Goal: Task Accomplishment & Management: Manage account settings

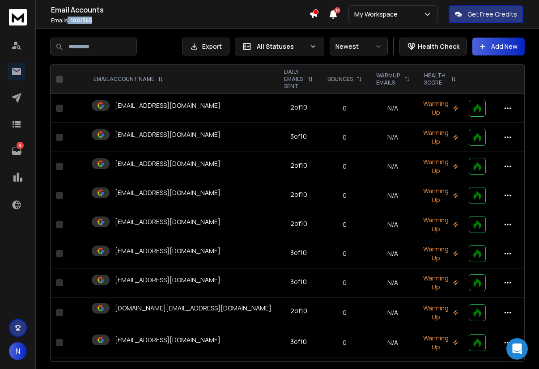
scroll to position [1210, 0]
click at [494, 47] on button "Add New" at bounding box center [499, 47] width 52 height 18
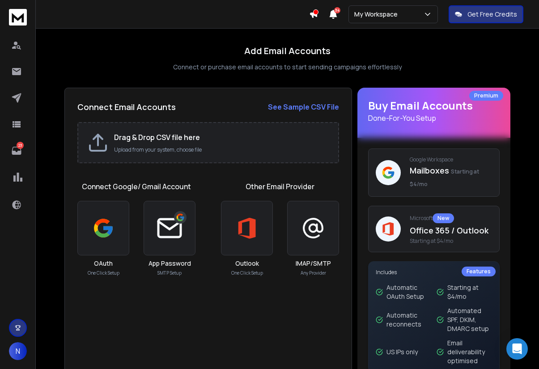
click at [119, 230] on div at bounding box center [103, 228] width 52 height 55
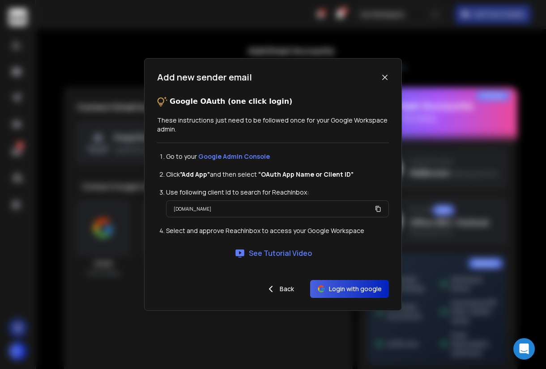
click at [354, 287] on button "Login with google" at bounding box center [349, 289] width 79 height 18
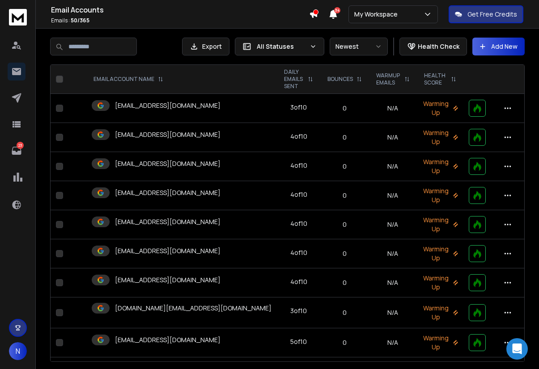
click at [515, 52] on button "Add New" at bounding box center [499, 47] width 52 height 18
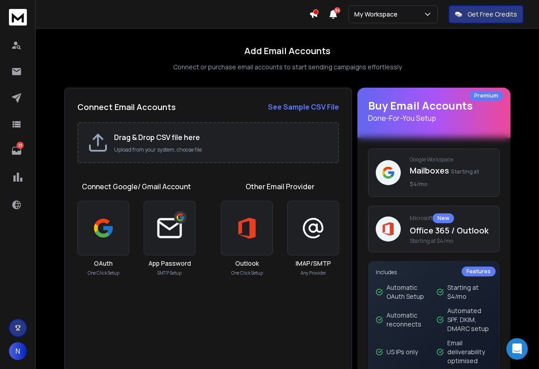
click at [101, 240] on icon at bounding box center [103, 228] width 22 height 27
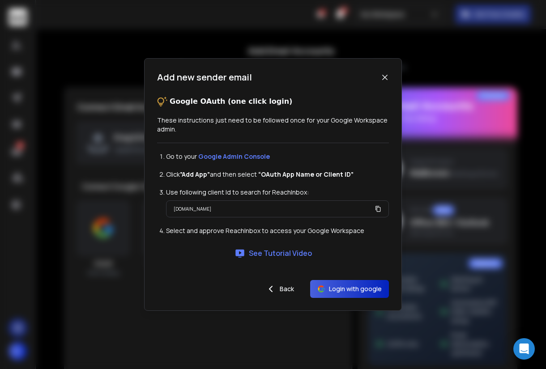
click at [355, 279] on div "Google OAuth (one click login) These instructions just need to be followed once…" at bounding box center [273, 197] width 232 height 202
click at [362, 286] on button "Login with google" at bounding box center [349, 289] width 79 height 18
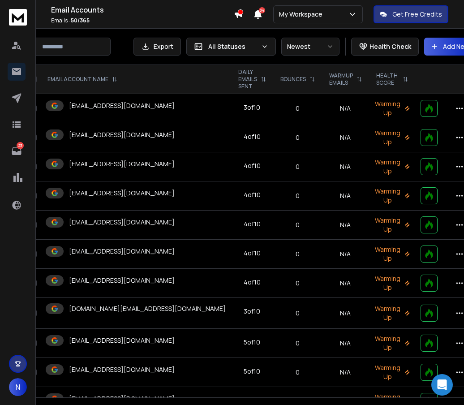
click at [428, 44] on button "Add New" at bounding box center [450, 47] width 52 height 18
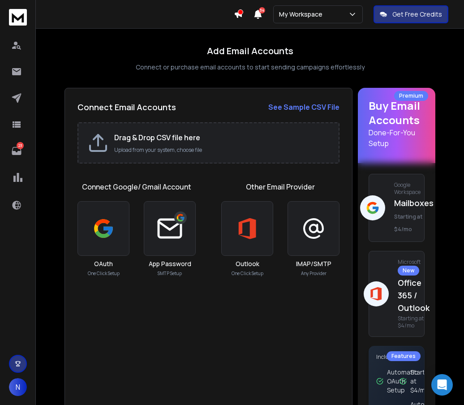
click at [115, 235] on div at bounding box center [103, 228] width 52 height 55
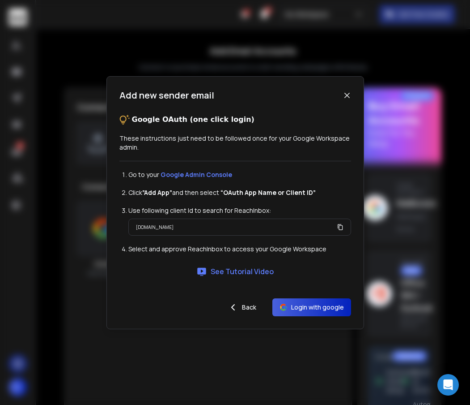
click at [292, 303] on button "Login with google" at bounding box center [312, 307] width 79 height 18
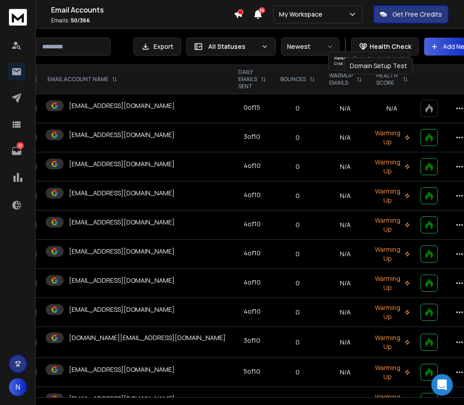
click at [442, 42] on button "Add New" at bounding box center [450, 47] width 52 height 18
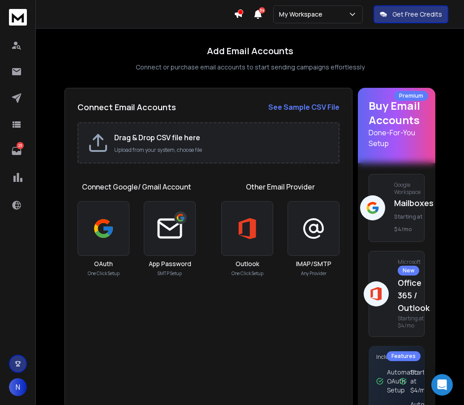
click at [98, 222] on icon at bounding box center [102, 222] width 15 height 7
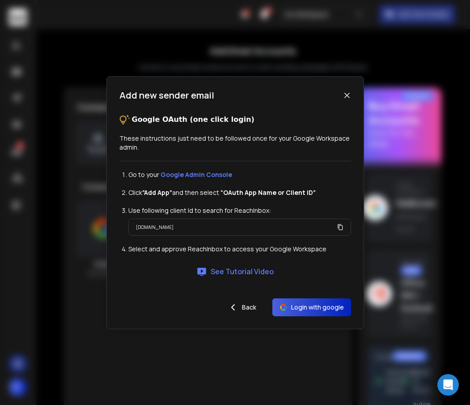
click at [305, 309] on button "Login with google" at bounding box center [312, 307] width 79 height 18
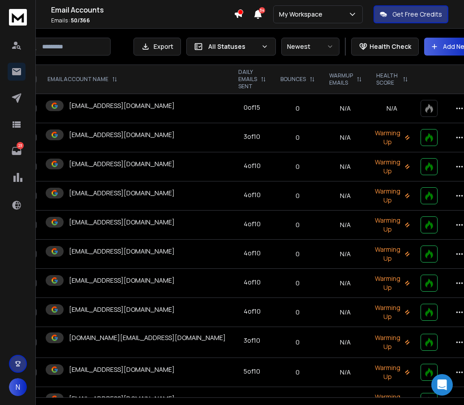
click at [441, 51] on button "Add New" at bounding box center [450, 47] width 52 height 18
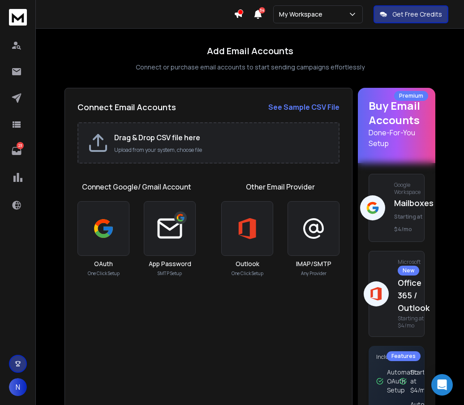
click at [92, 236] on div at bounding box center [103, 228] width 52 height 55
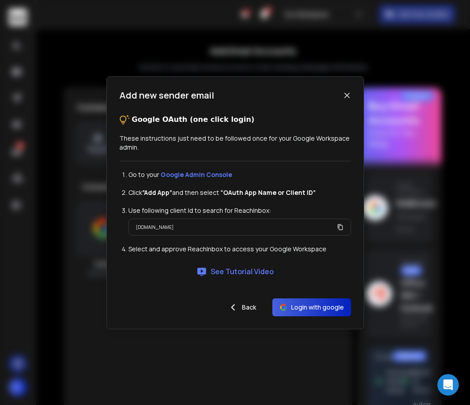
click at [311, 305] on button "Login with google" at bounding box center [312, 307] width 79 height 18
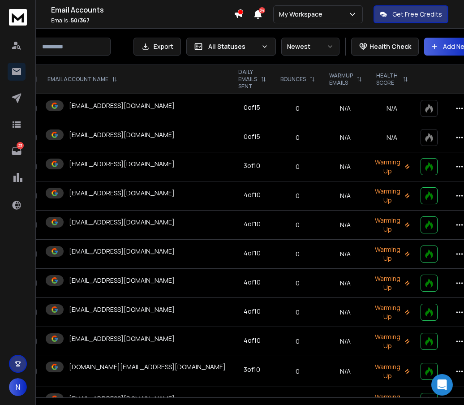
click at [446, 47] on button "Add New" at bounding box center [450, 47] width 52 height 18
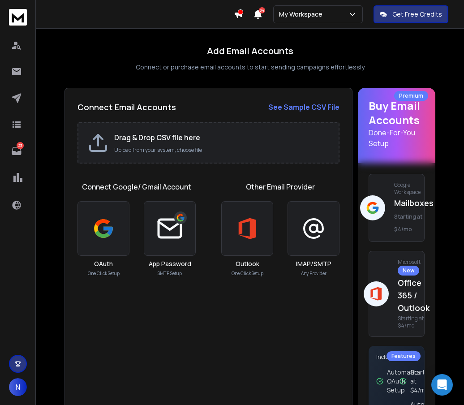
click at [114, 239] on icon at bounding box center [103, 228] width 22 height 27
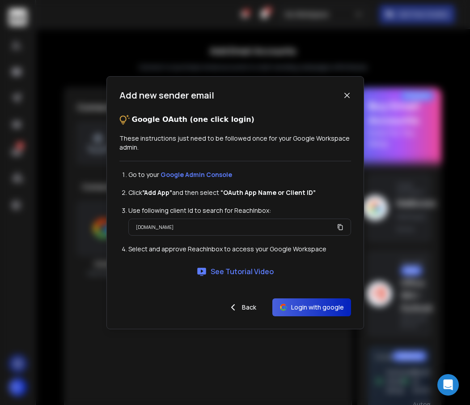
click at [303, 309] on button "Login with google" at bounding box center [312, 307] width 79 height 18
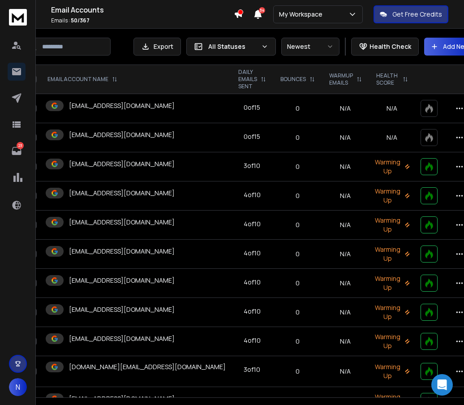
click at [435, 47] on button "Add New" at bounding box center [450, 47] width 52 height 18
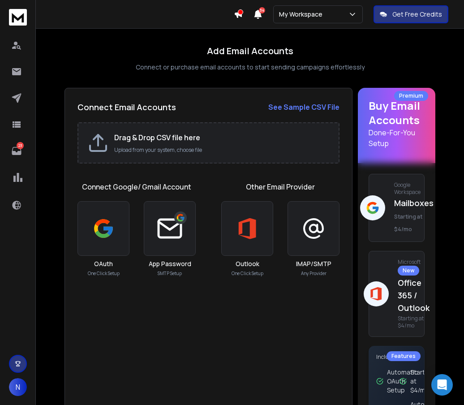
click at [104, 238] on icon at bounding box center [103, 228] width 22 height 27
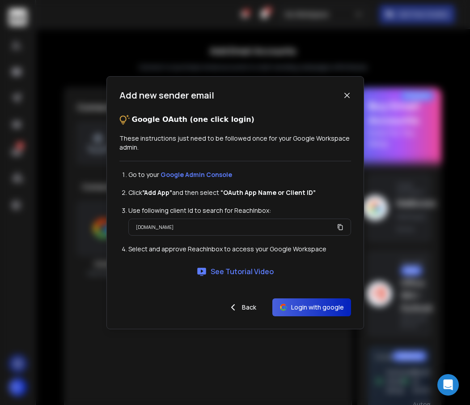
click at [329, 305] on button "Login with google" at bounding box center [312, 307] width 79 height 18
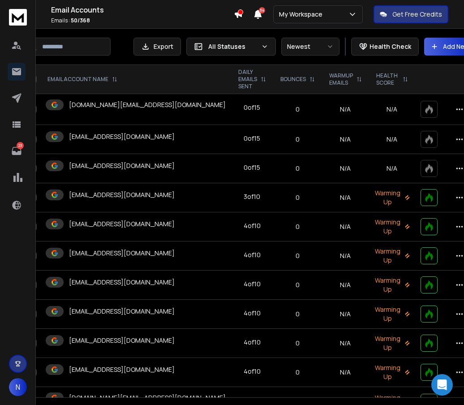
click at [450, 45] on button "Add New" at bounding box center [450, 47] width 52 height 18
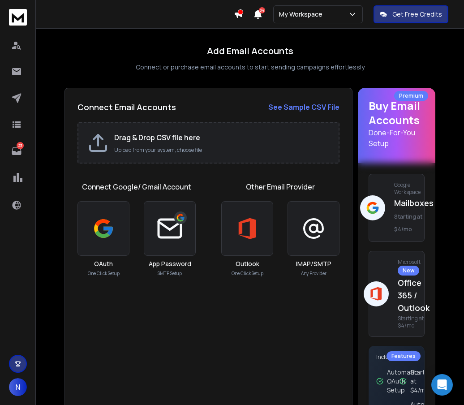
click at [111, 236] on icon at bounding box center [103, 228] width 22 height 27
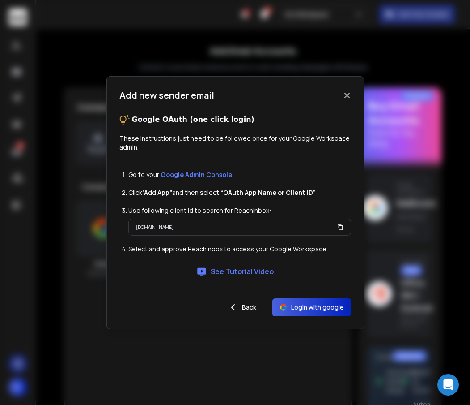
click at [286, 307] on icon at bounding box center [286, 307] width 4 height 3
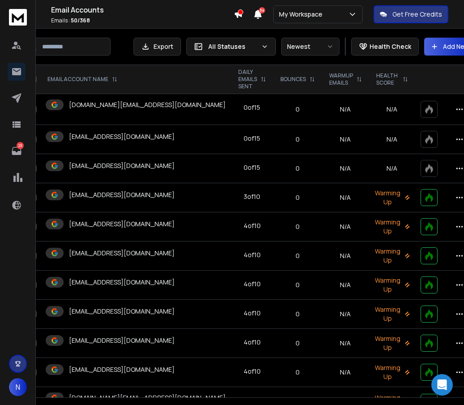
click at [432, 48] on button "Add New" at bounding box center [450, 47] width 52 height 18
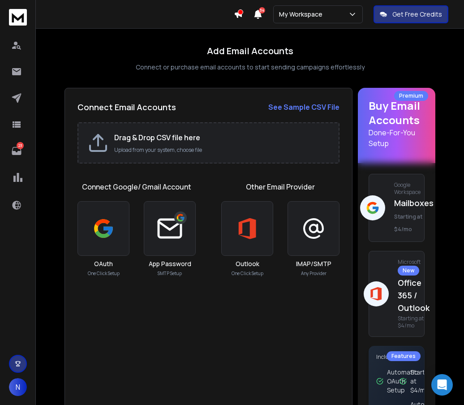
click at [107, 221] on icon at bounding box center [102, 222] width 15 height 7
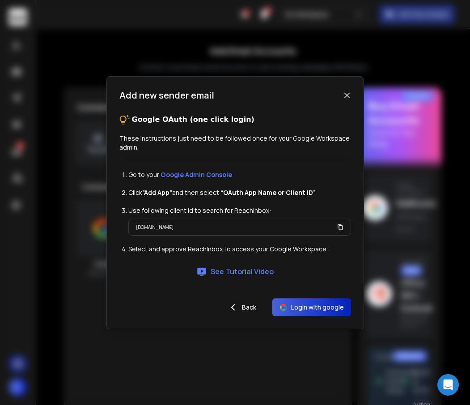
drag, startPoint x: 312, startPoint y: 308, endPoint x: 318, endPoint y: 257, distance: 51.4
click at [312, 307] on button "Login with google" at bounding box center [312, 307] width 79 height 18
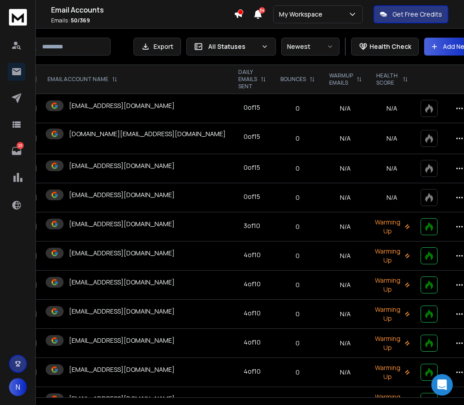
click at [444, 47] on button "Add New" at bounding box center [450, 47] width 52 height 18
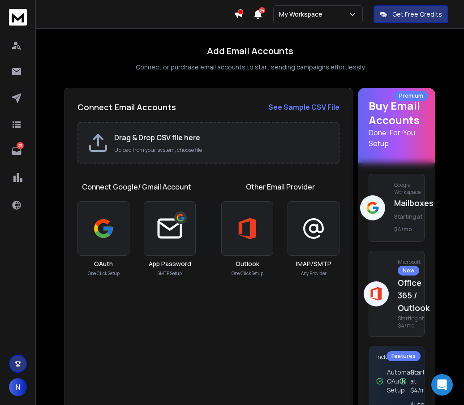
click at [105, 239] on icon at bounding box center [103, 228] width 22 height 27
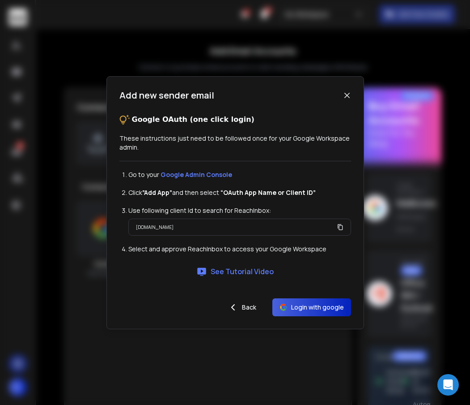
click at [326, 307] on button "Login with google" at bounding box center [312, 307] width 79 height 18
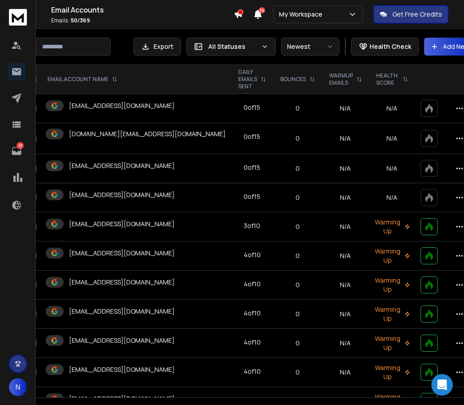
click at [440, 51] on button "Add New" at bounding box center [450, 47] width 52 height 18
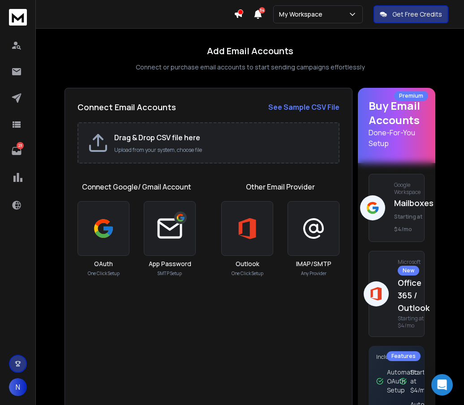
click at [106, 236] on icon at bounding box center [102, 234] width 15 height 8
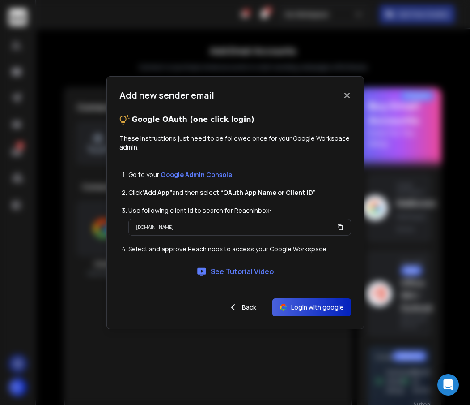
click at [305, 306] on button "Login with google" at bounding box center [312, 307] width 79 height 18
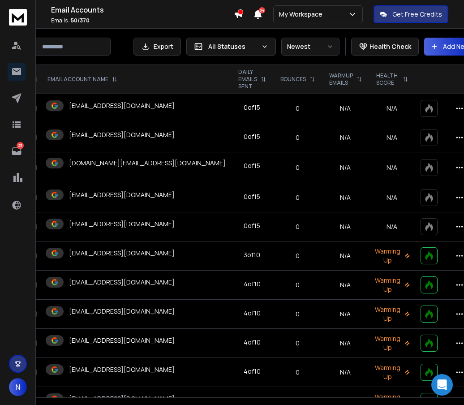
click at [444, 49] on button "Add New" at bounding box center [450, 47] width 52 height 18
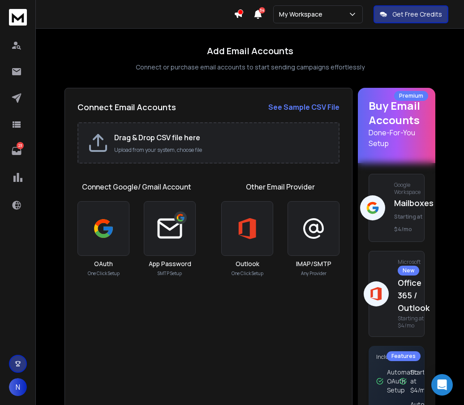
click at [110, 237] on icon at bounding box center [103, 228] width 22 height 27
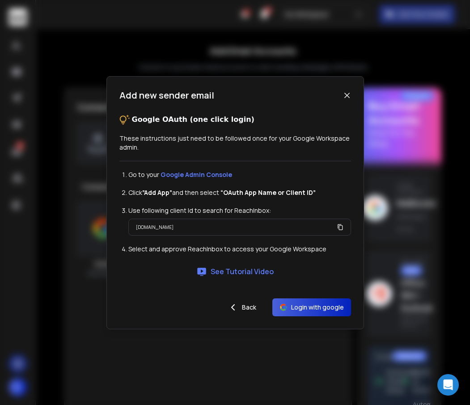
click at [308, 308] on button "Login with google" at bounding box center [312, 307] width 79 height 18
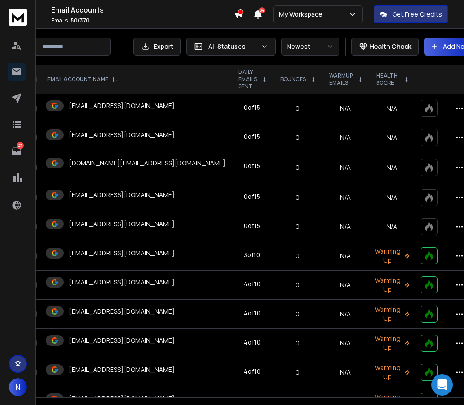
click at [443, 47] on button "Add New" at bounding box center [450, 47] width 52 height 18
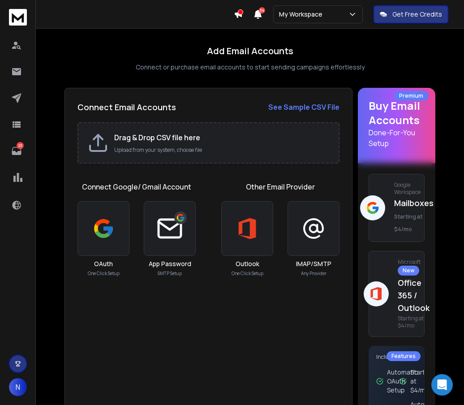
click at [102, 217] on icon at bounding box center [103, 228] width 22 height 27
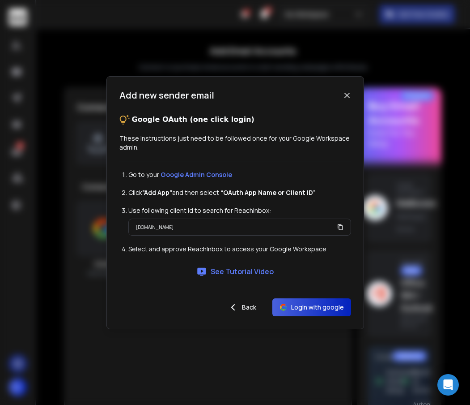
click at [274, 297] on div "Google OAuth (one click login) These instructions just need to be followed once…" at bounding box center [236, 215] width 232 height 202
click at [287, 300] on button "Login with google" at bounding box center [312, 307] width 79 height 18
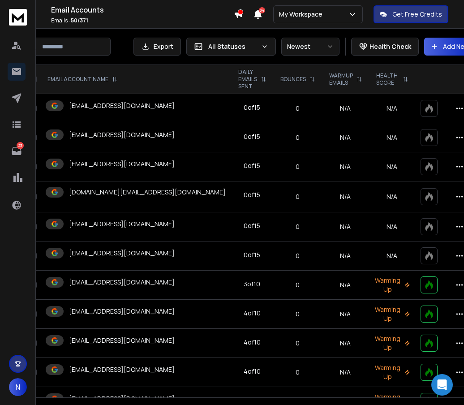
click at [447, 48] on button "Add New" at bounding box center [450, 47] width 52 height 18
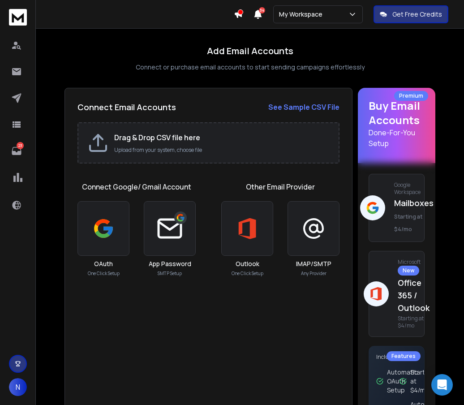
click at [108, 234] on icon at bounding box center [103, 228] width 22 height 27
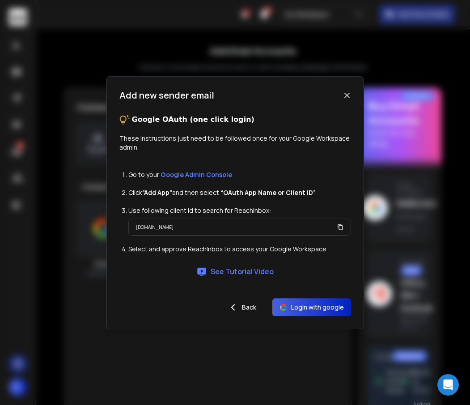
click at [308, 314] on button "Login with google" at bounding box center [312, 307] width 79 height 18
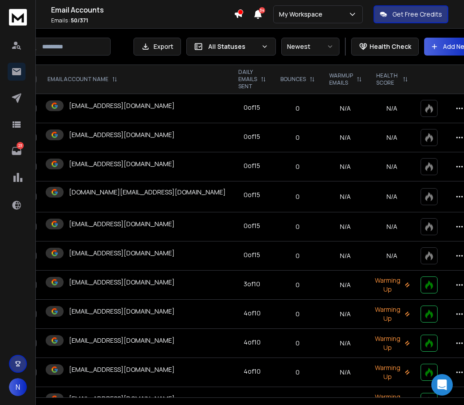
click at [428, 43] on button "Add New" at bounding box center [450, 47] width 52 height 18
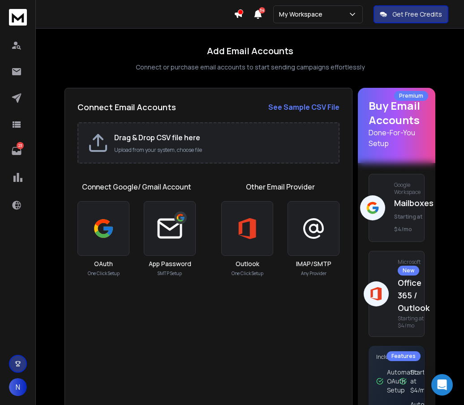
click at [95, 221] on icon at bounding box center [103, 228] width 22 height 27
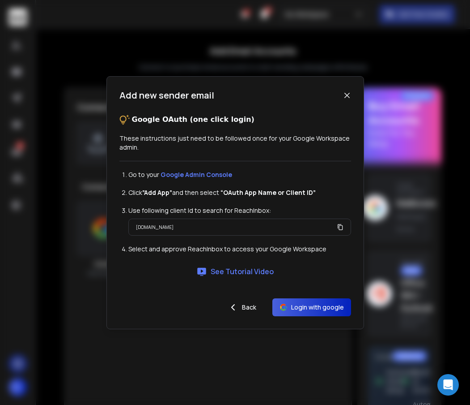
click at [298, 307] on button "Login with google" at bounding box center [312, 307] width 79 height 18
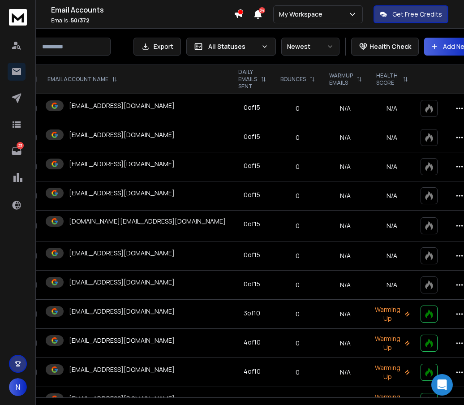
click at [424, 46] on button "Add New" at bounding box center [450, 47] width 52 height 18
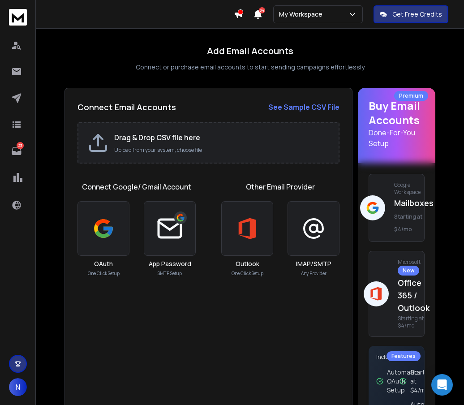
click at [126, 224] on div at bounding box center [103, 228] width 52 height 55
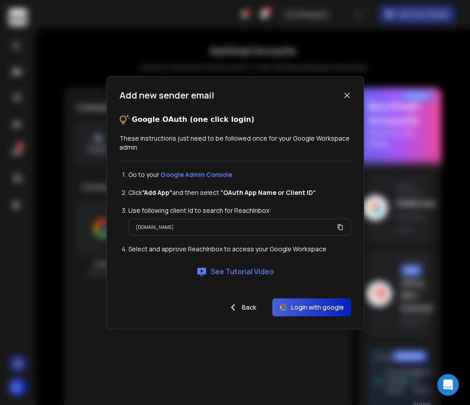
click at [311, 312] on button "Login with google" at bounding box center [312, 307] width 79 height 18
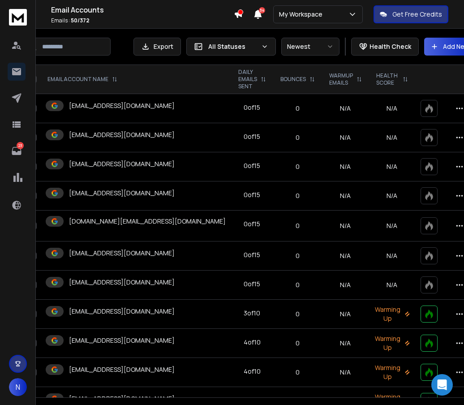
click at [430, 55] on div "Export All Statuses Newest Health Check Add New EMAIL ACCOUNT NAME DAILY EMAILS…" at bounding box center [250, 218] width 452 height 360
click at [432, 55] on button "Add New" at bounding box center [450, 47] width 52 height 18
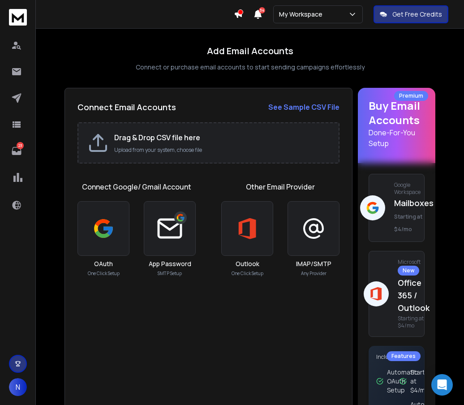
click at [118, 225] on div at bounding box center [103, 228] width 52 height 55
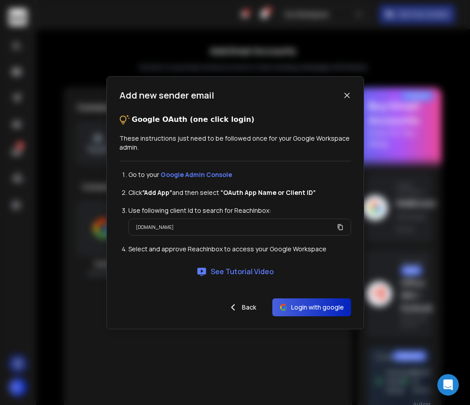
click at [292, 306] on button "Login with google" at bounding box center [312, 307] width 79 height 18
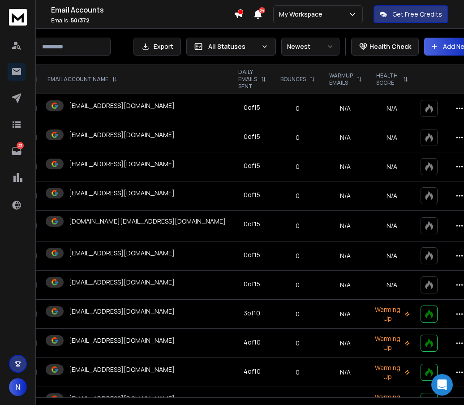
click at [438, 51] on button "Add New" at bounding box center [450, 47] width 52 height 18
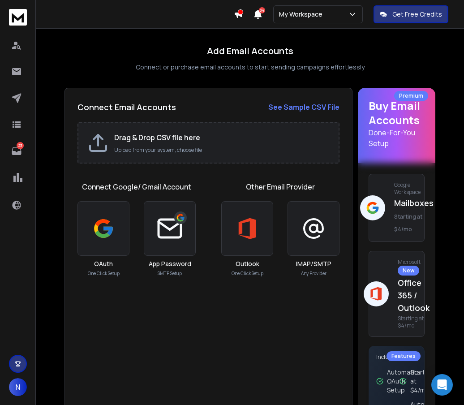
click at [109, 223] on icon at bounding box center [103, 228] width 22 height 27
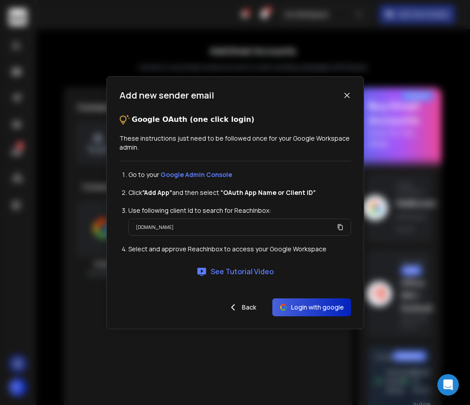
click at [316, 298] on button "Login with google" at bounding box center [312, 307] width 79 height 18
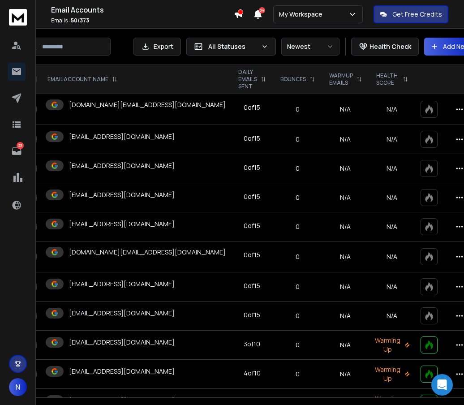
click at [440, 45] on button "Add New" at bounding box center [450, 47] width 52 height 18
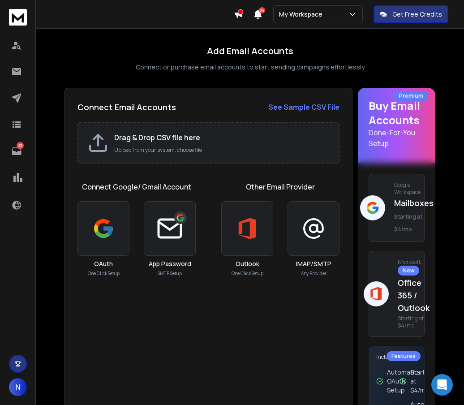
click at [99, 230] on icon at bounding box center [103, 228] width 22 height 27
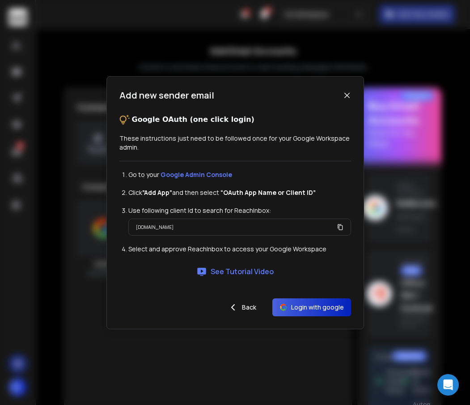
click at [307, 303] on button "Login with google" at bounding box center [312, 307] width 79 height 18
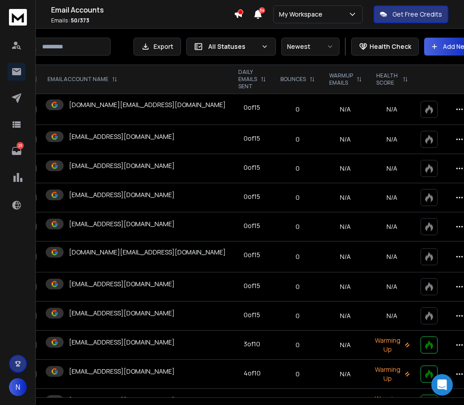
click at [443, 46] on button "Add New" at bounding box center [450, 47] width 52 height 18
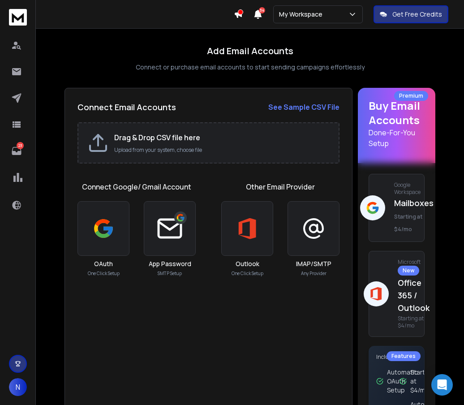
click at [98, 241] on icon at bounding box center [103, 228] width 22 height 27
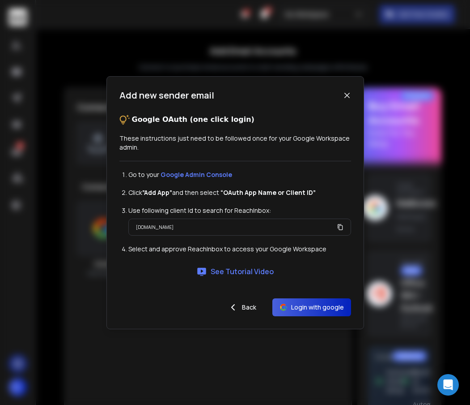
click at [297, 299] on button "Login with google" at bounding box center [312, 307] width 79 height 18
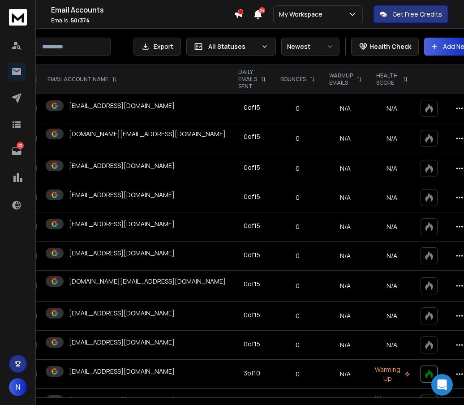
click at [446, 46] on button "Add New" at bounding box center [450, 47] width 52 height 18
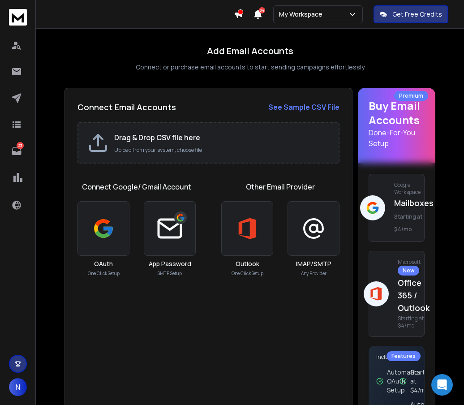
click at [100, 232] on icon at bounding box center [103, 228] width 22 height 27
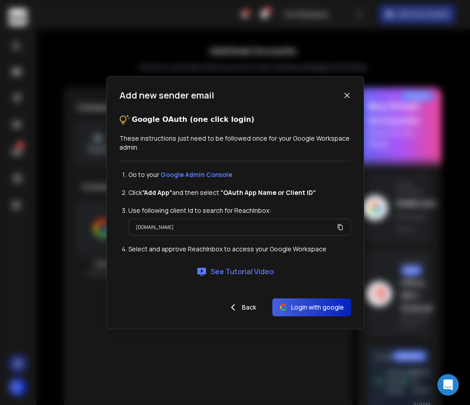
click at [321, 310] on button "Login with google" at bounding box center [312, 307] width 79 height 18
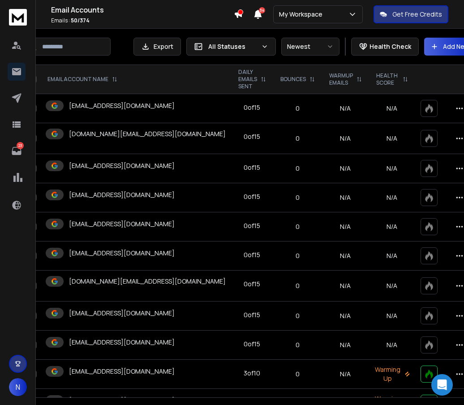
click at [440, 46] on button "Add New" at bounding box center [450, 47] width 52 height 18
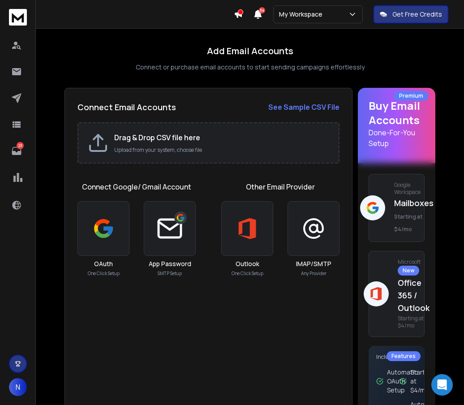
click at [114, 216] on icon at bounding box center [103, 228] width 22 height 27
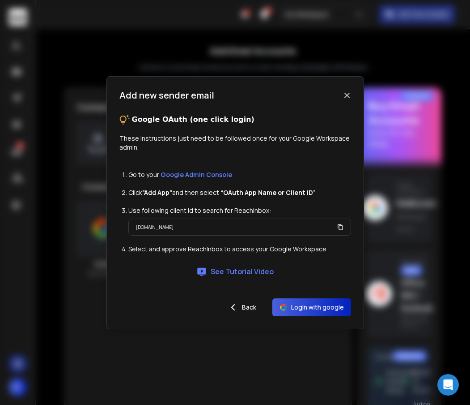
click at [320, 305] on button "Login with google" at bounding box center [312, 307] width 79 height 18
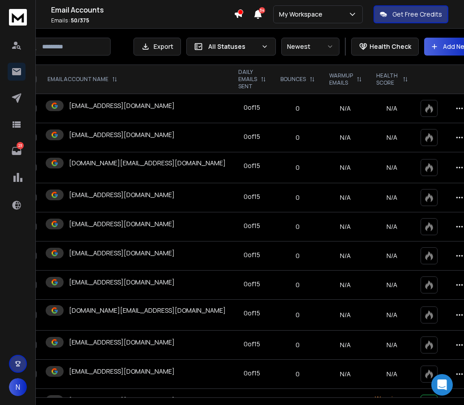
click at [445, 51] on button "Add New" at bounding box center [450, 47] width 52 height 18
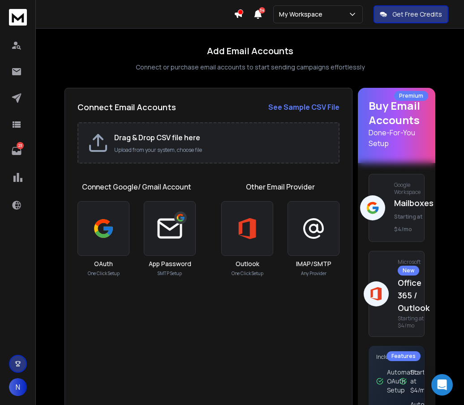
click at [86, 242] on div at bounding box center [103, 228] width 52 height 55
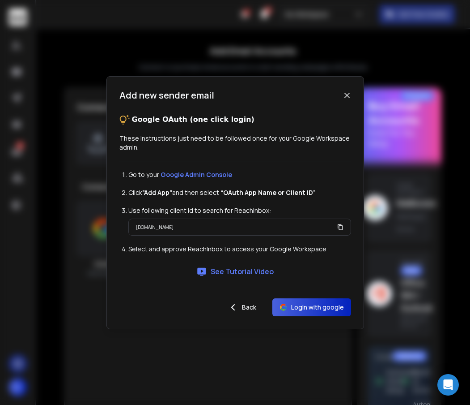
click at [326, 306] on button "Login with google" at bounding box center [312, 307] width 79 height 18
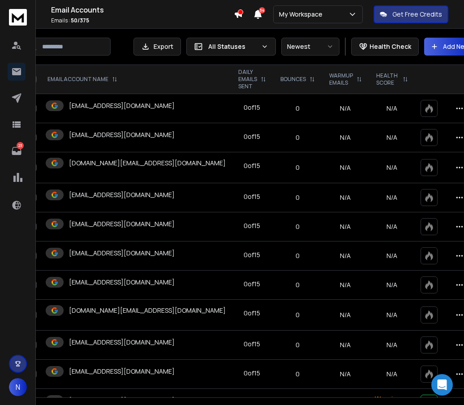
click at [435, 52] on button "Add New" at bounding box center [450, 47] width 52 height 18
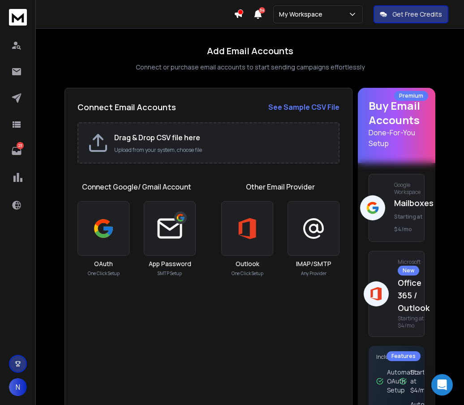
click at [98, 213] on div at bounding box center [103, 228] width 52 height 55
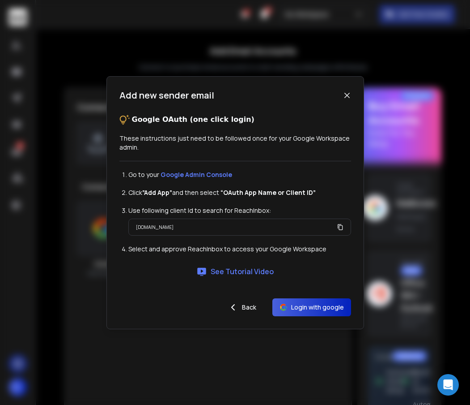
click at [306, 303] on button "Login with google" at bounding box center [312, 307] width 79 height 18
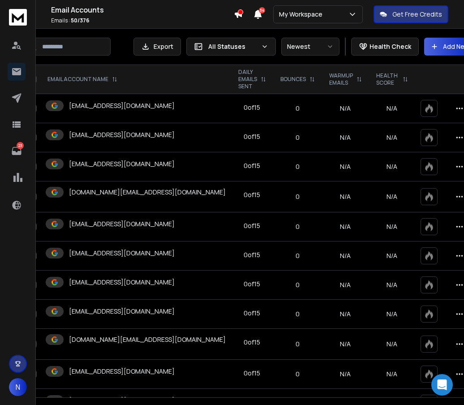
click at [448, 42] on button "Add New" at bounding box center [450, 47] width 52 height 18
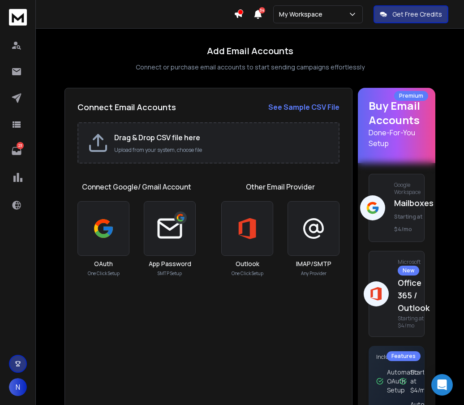
click at [98, 228] on icon at bounding box center [103, 228] width 22 height 27
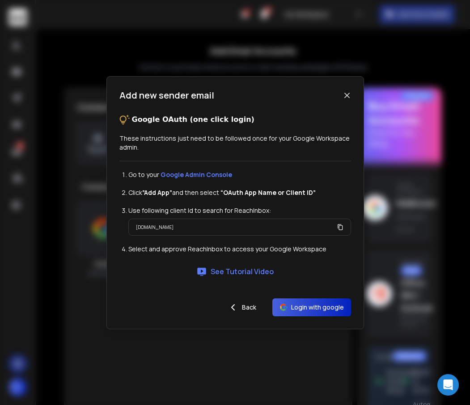
click at [314, 314] on button "Login with google" at bounding box center [312, 307] width 79 height 18
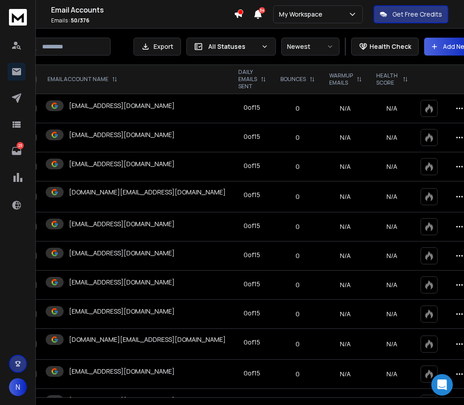
click at [431, 46] on icon at bounding box center [434, 46] width 6 height 6
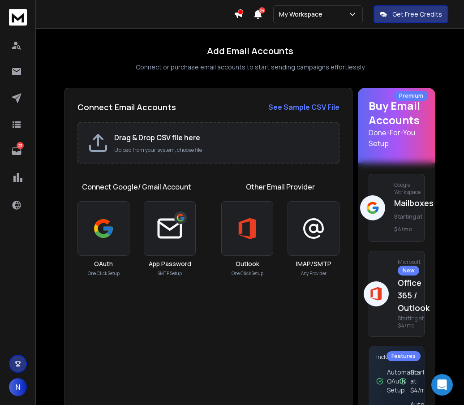
click at [94, 236] on icon at bounding box center [103, 228] width 22 height 27
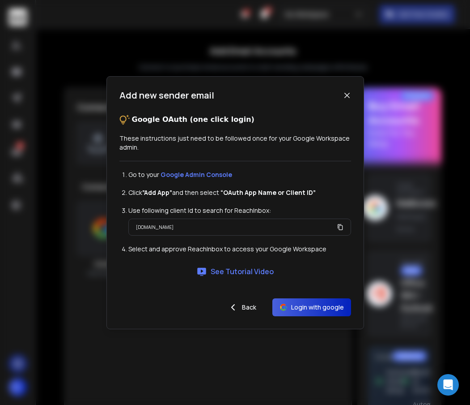
click at [326, 305] on button "Login with google" at bounding box center [312, 307] width 79 height 18
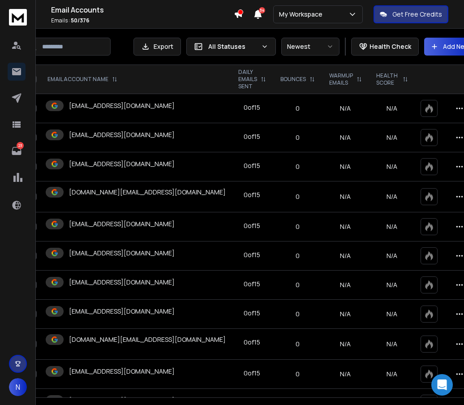
click at [434, 48] on button "Add New" at bounding box center [450, 47] width 52 height 18
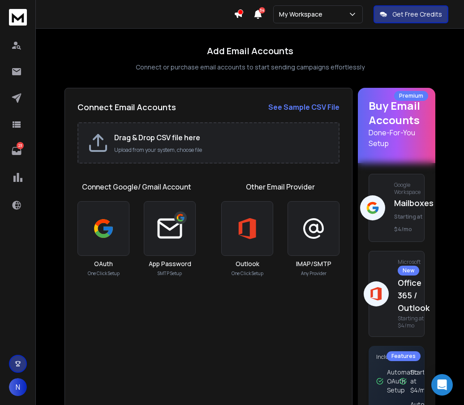
click at [99, 220] on icon at bounding box center [103, 228] width 22 height 27
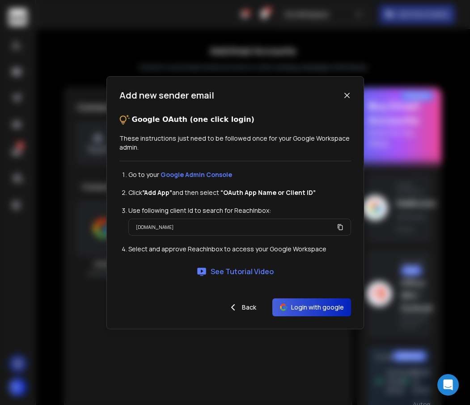
click at [314, 308] on button "Login with google" at bounding box center [312, 307] width 79 height 18
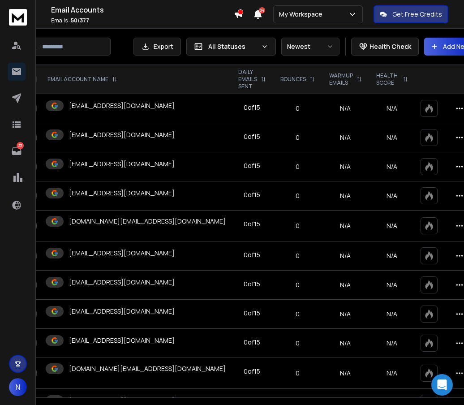
click at [447, 44] on button "Add New" at bounding box center [450, 47] width 52 height 18
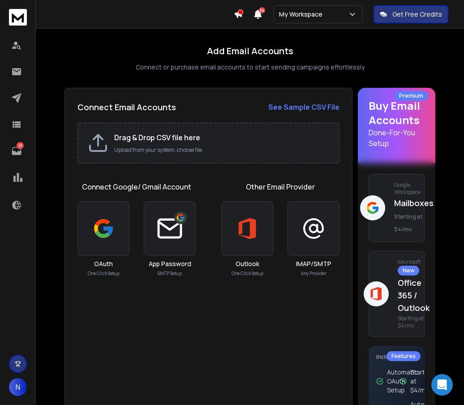
click at [113, 230] on icon at bounding box center [103, 228] width 22 height 27
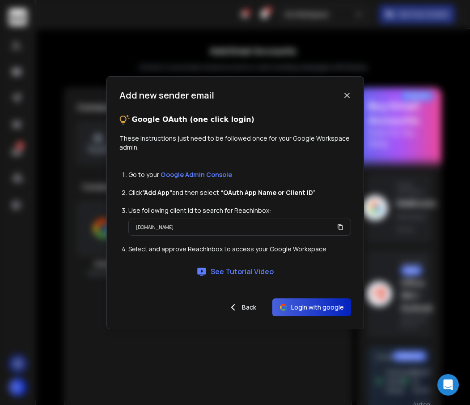
click at [321, 306] on button "Login with google" at bounding box center [312, 307] width 79 height 18
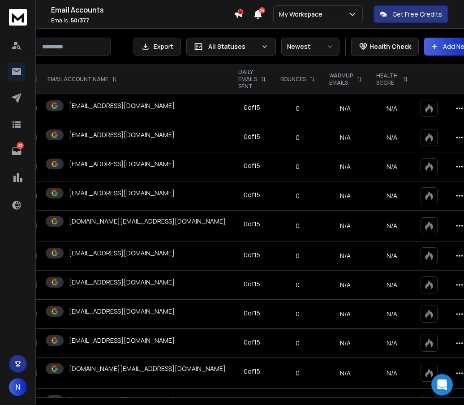
click at [440, 44] on button "Add New" at bounding box center [450, 47] width 52 height 18
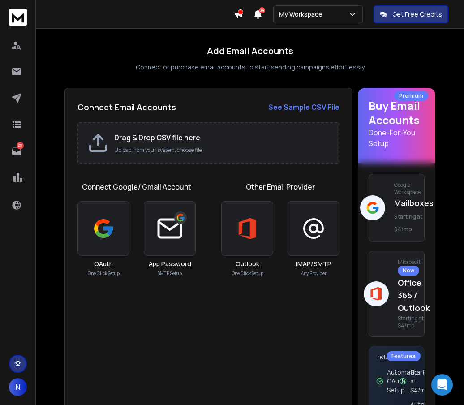
click at [96, 226] on icon at bounding box center [103, 228] width 19 height 19
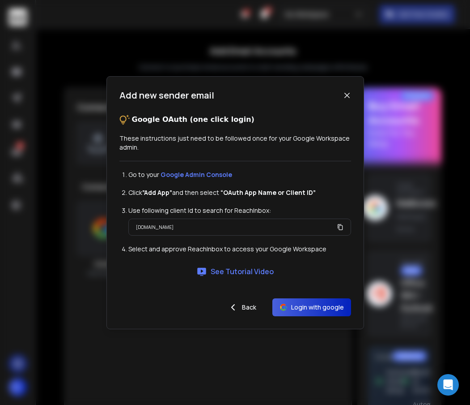
click at [307, 313] on button "Login with google" at bounding box center [312, 307] width 79 height 18
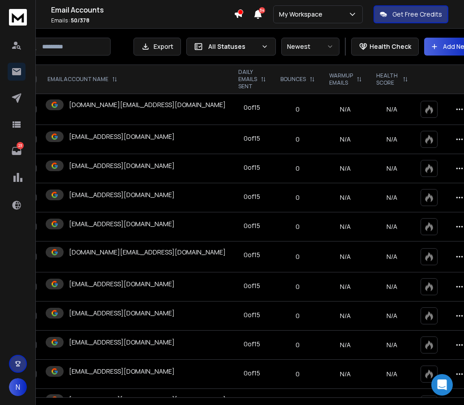
click at [443, 50] on button "Add New" at bounding box center [450, 47] width 52 height 18
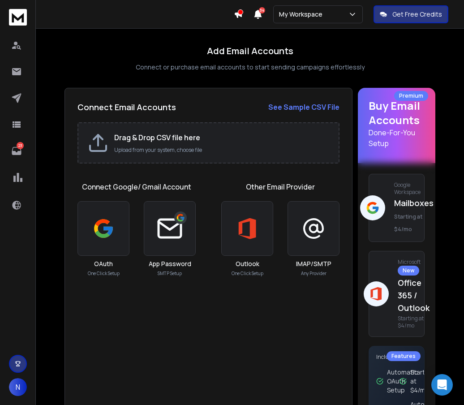
click at [86, 230] on div at bounding box center [103, 228] width 52 height 55
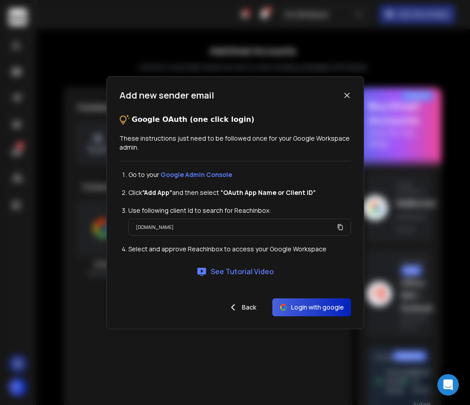
click at [308, 309] on button "Login with google" at bounding box center [312, 307] width 79 height 18
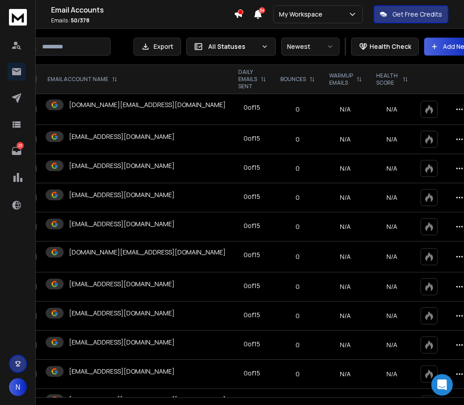
click at [439, 47] on button "Add New" at bounding box center [450, 47] width 52 height 18
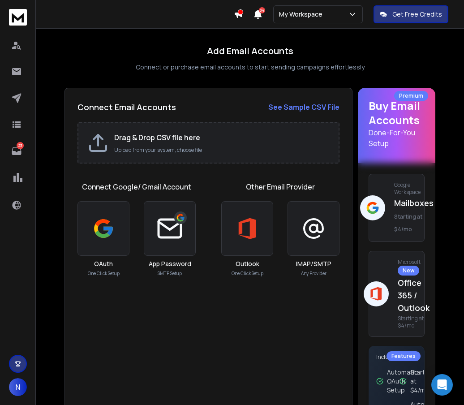
click at [101, 228] on icon at bounding box center [103, 228] width 22 height 27
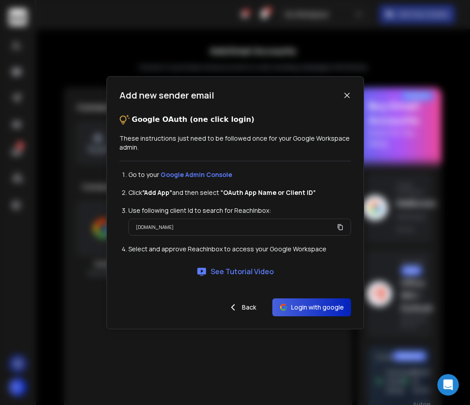
click at [287, 302] on button "Login with google" at bounding box center [312, 307] width 79 height 18
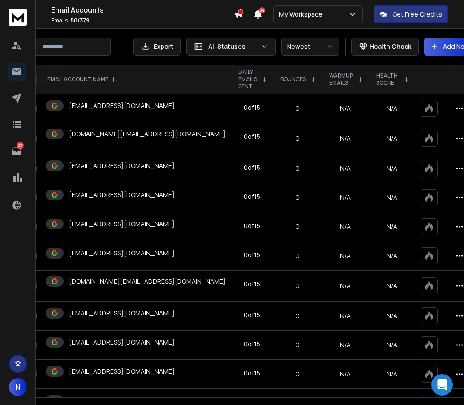
click at [443, 50] on button "Add New" at bounding box center [450, 47] width 52 height 18
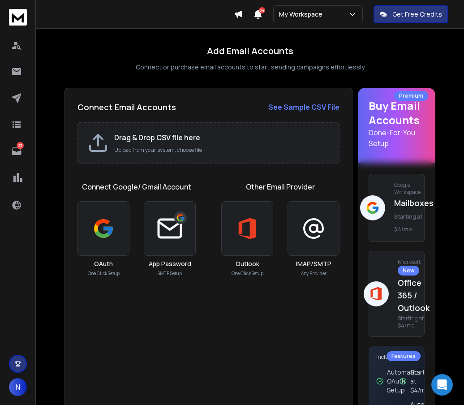
click at [111, 231] on icon at bounding box center [107, 230] width 9 height 9
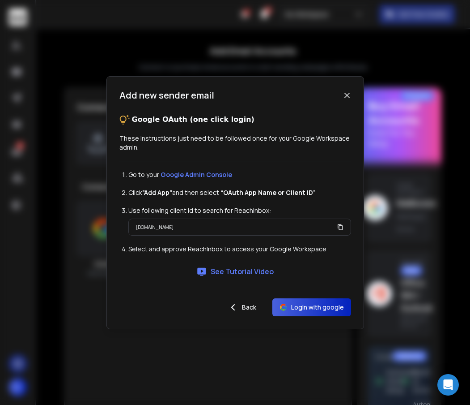
click at [328, 311] on button "Login with google" at bounding box center [312, 307] width 79 height 18
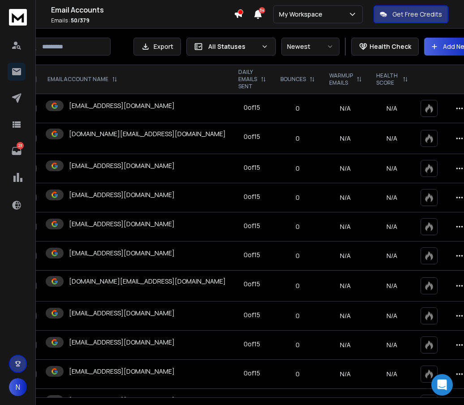
click at [438, 48] on button "Add New" at bounding box center [450, 47] width 52 height 18
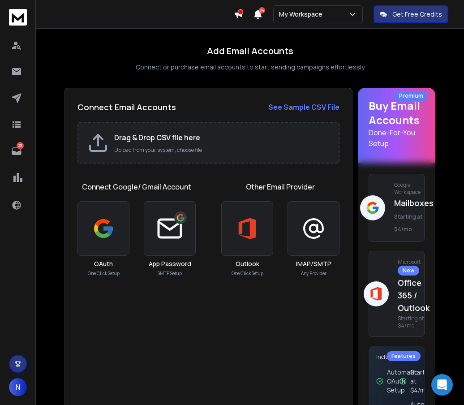
click at [99, 227] on icon at bounding box center [103, 228] width 22 height 27
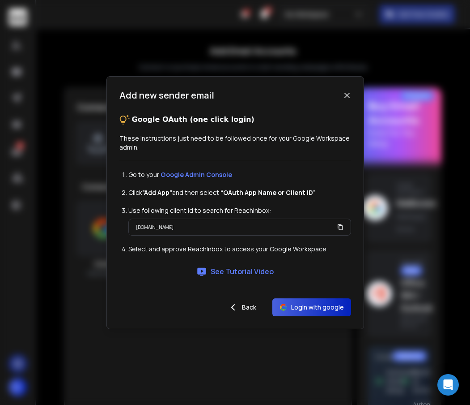
click at [297, 303] on button "Login with google" at bounding box center [312, 307] width 79 height 18
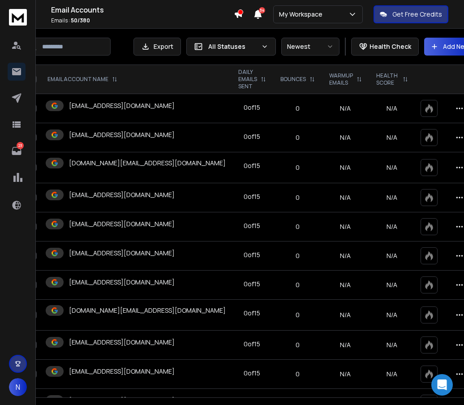
click at [439, 46] on button "Add New" at bounding box center [450, 47] width 52 height 18
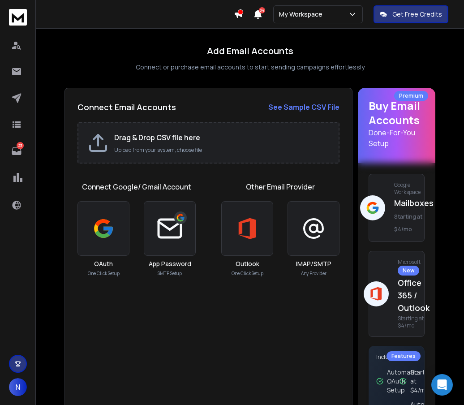
click at [105, 228] on icon at bounding box center [107, 230] width 9 height 9
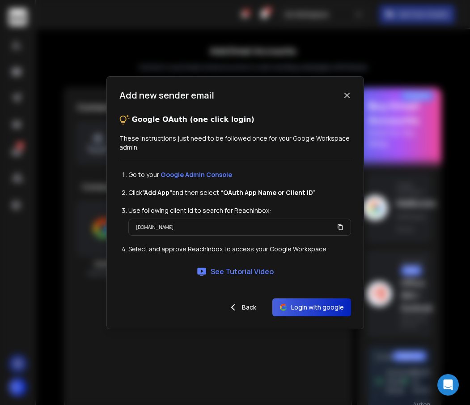
click at [292, 304] on button "Login with google" at bounding box center [312, 307] width 79 height 18
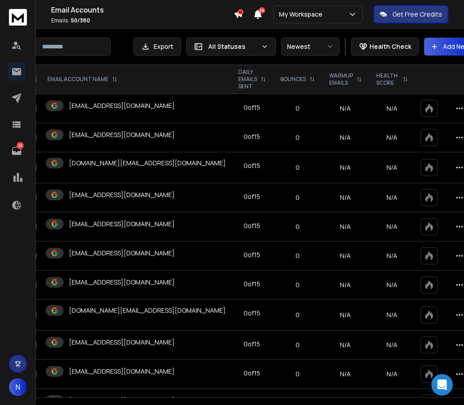
click at [438, 51] on button "Add New" at bounding box center [450, 47] width 52 height 18
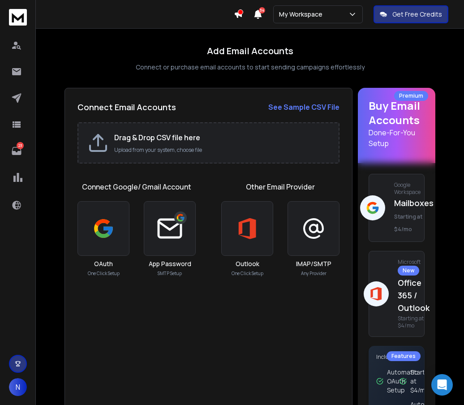
click at [107, 235] on icon at bounding box center [102, 234] width 15 height 8
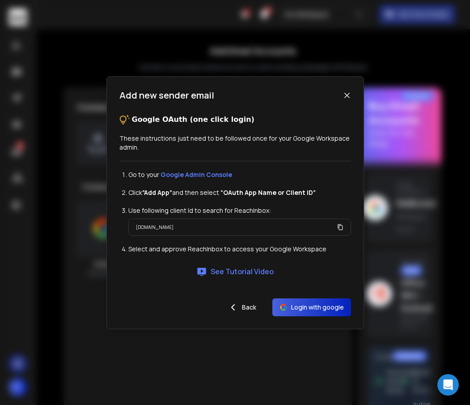
click at [328, 305] on button "Login with google" at bounding box center [312, 307] width 79 height 18
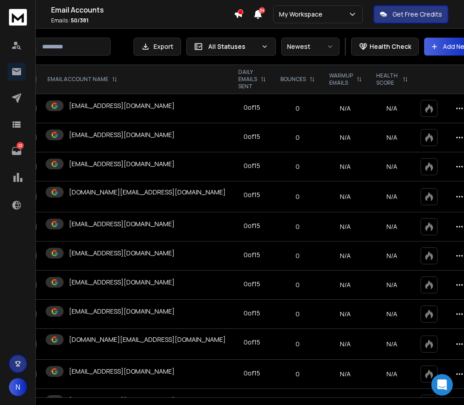
click at [451, 47] on button "Add New" at bounding box center [450, 47] width 52 height 18
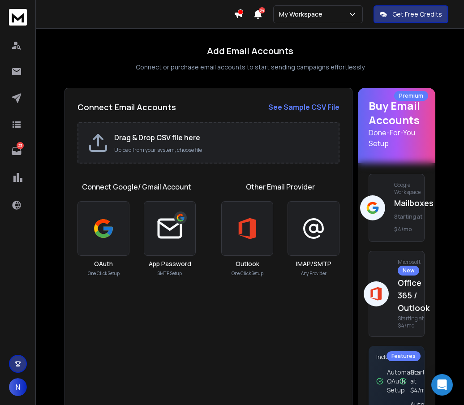
click at [100, 235] on icon at bounding box center [102, 234] width 15 height 8
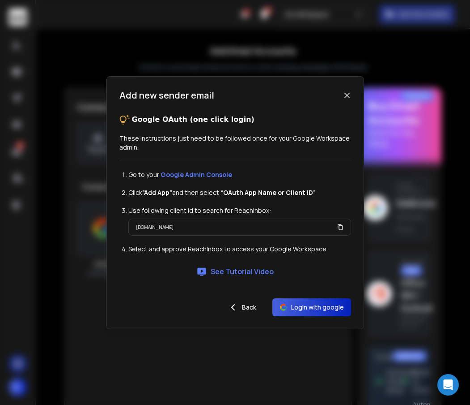
click at [329, 311] on button "Login with google" at bounding box center [312, 307] width 79 height 18
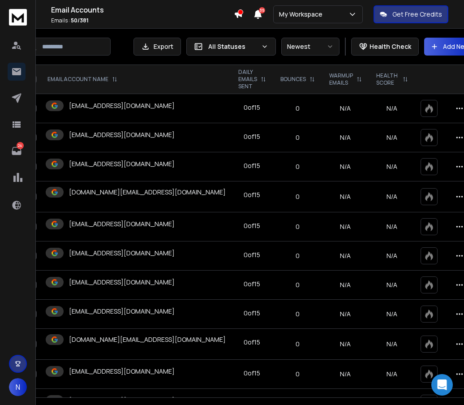
click at [443, 46] on button "Add New" at bounding box center [450, 47] width 52 height 18
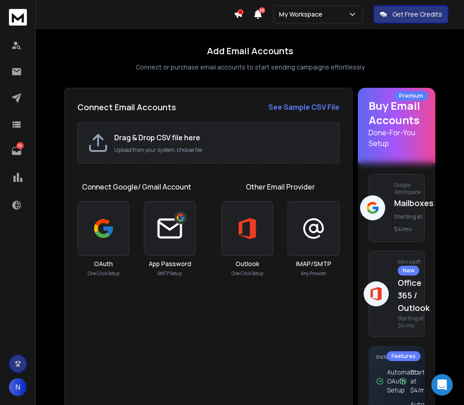
click at [100, 220] on icon at bounding box center [102, 222] width 15 height 7
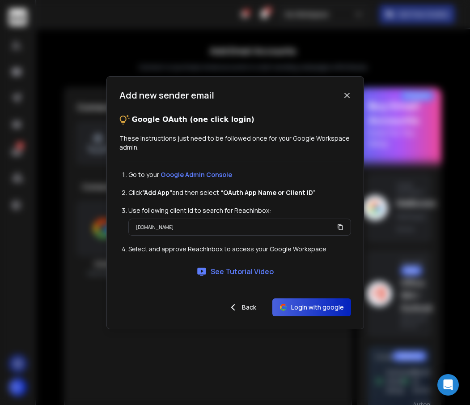
click at [337, 312] on button "Login with google" at bounding box center [312, 307] width 79 height 18
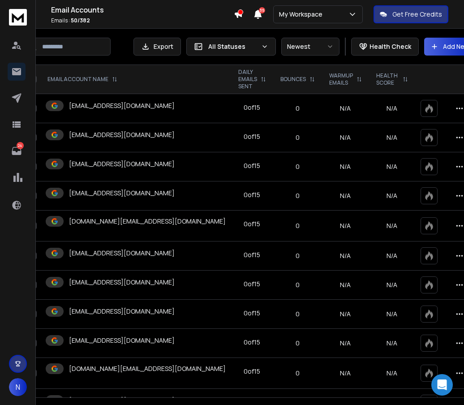
click at [435, 44] on button "Add New" at bounding box center [450, 47] width 52 height 18
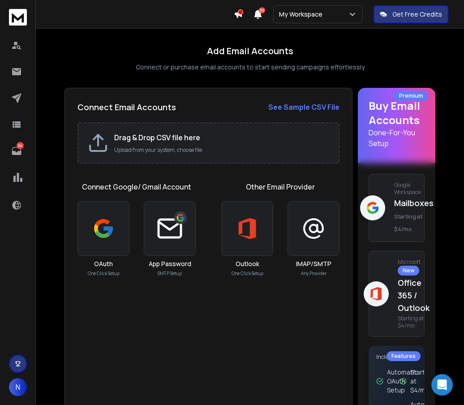
click at [96, 212] on div at bounding box center [103, 228] width 52 height 55
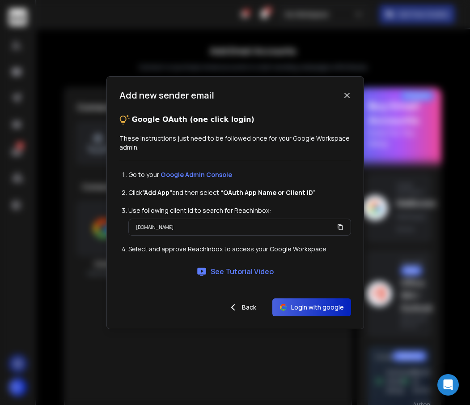
click at [321, 301] on button "Login with google" at bounding box center [312, 307] width 79 height 18
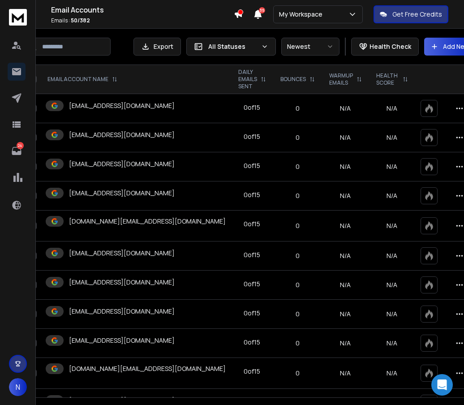
click at [438, 38] on button "Add New" at bounding box center [450, 47] width 52 height 18
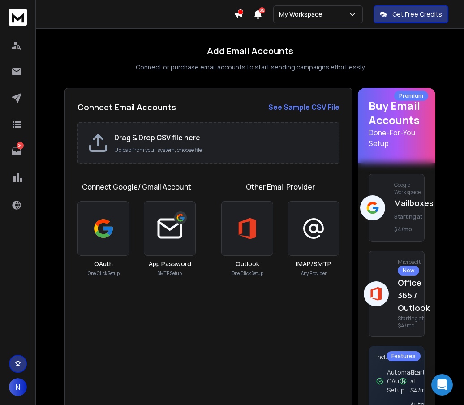
click at [92, 217] on div at bounding box center [103, 228] width 52 height 55
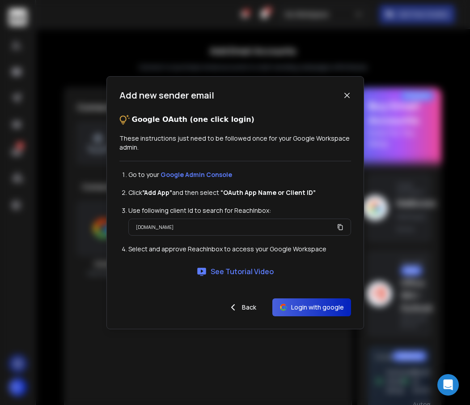
click at [312, 311] on button "Login with google" at bounding box center [312, 307] width 79 height 18
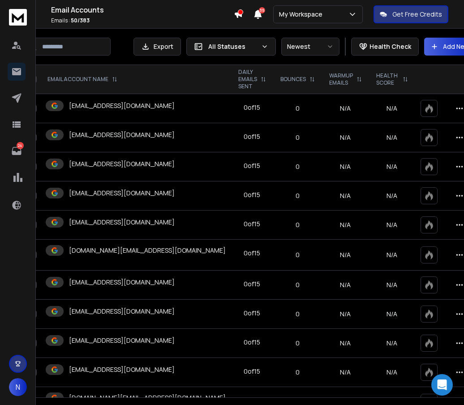
click at [440, 45] on button "Add New" at bounding box center [450, 47] width 52 height 18
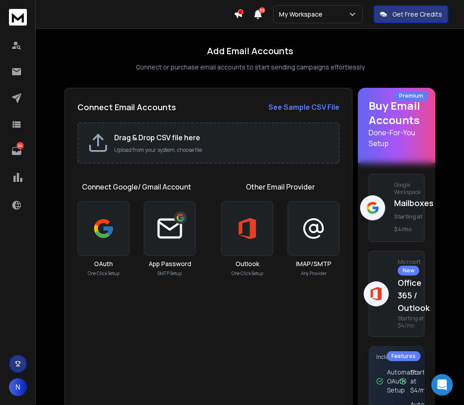
click at [128, 239] on div at bounding box center [103, 228] width 52 height 55
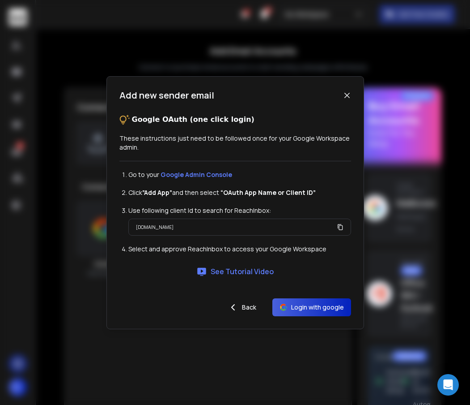
click at [341, 91] on div "Add new sender email" at bounding box center [236, 95] width 232 height 13
click at [341, 95] on div "Add new sender email" at bounding box center [236, 95] width 232 height 13
click at [353, 92] on div "Add new sender email Google OAuth (one click login) These instructions just nee…" at bounding box center [236, 202] width 258 height 253
click at [345, 95] on icon at bounding box center [347, 95] width 8 height 8
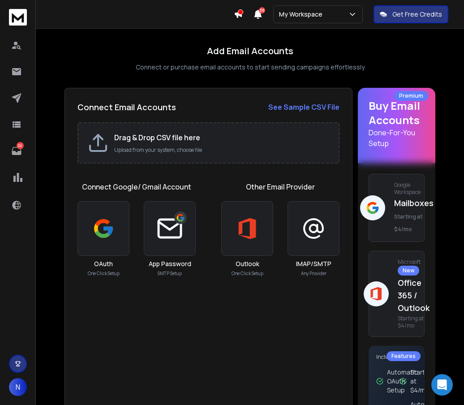
click at [94, 243] on div at bounding box center [103, 228] width 52 height 55
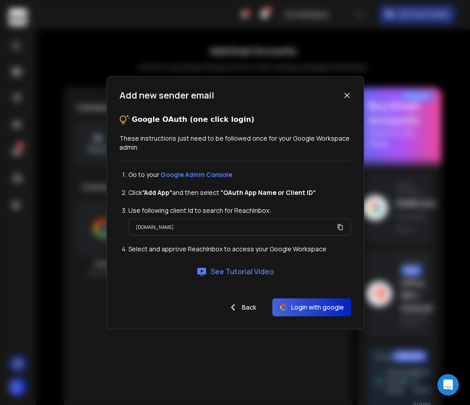
click at [322, 301] on button "Login with google" at bounding box center [312, 307] width 79 height 18
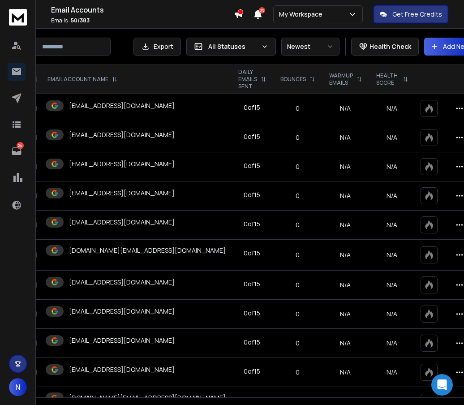
click at [437, 39] on button "Add New" at bounding box center [450, 47] width 52 height 18
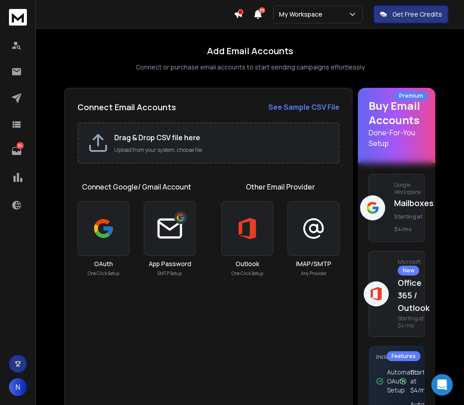
click at [97, 228] on icon at bounding box center [103, 228] width 19 height 19
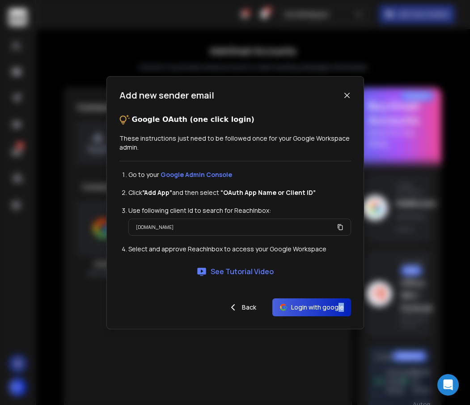
click at [339, 316] on div "Add new sender email Google OAuth (one click login) These instructions just nee…" at bounding box center [236, 202] width 258 height 253
click at [336, 311] on button "Login with google" at bounding box center [312, 307] width 79 height 18
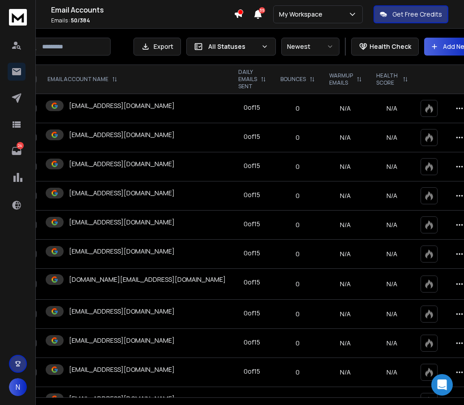
click at [438, 49] on button "Add New" at bounding box center [450, 47] width 52 height 18
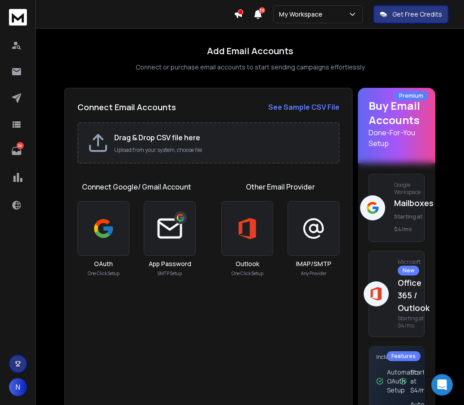
click at [110, 239] on icon at bounding box center [103, 228] width 22 height 27
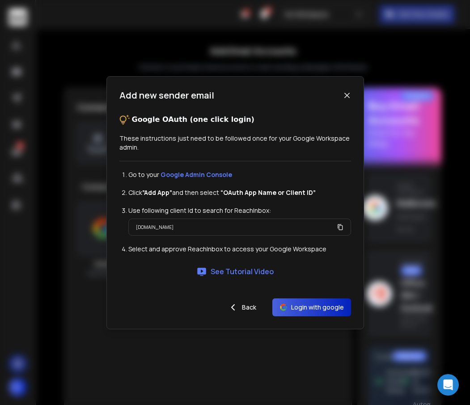
click at [318, 303] on button "Login with google" at bounding box center [312, 307] width 79 height 18
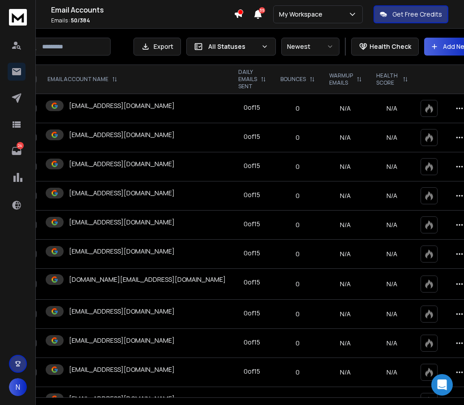
click at [432, 40] on button "Add New" at bounding box center [450, 47] width 52 height 18
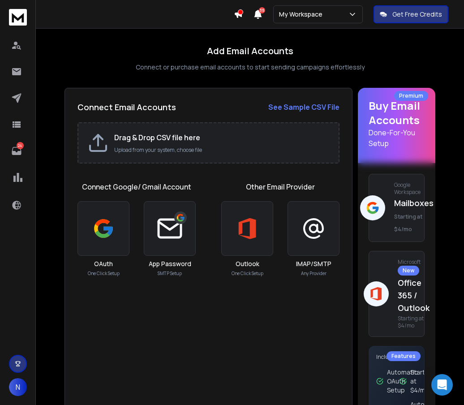
click at [113, 216] on icon at bounding box center [103, 228] width 22 height 27
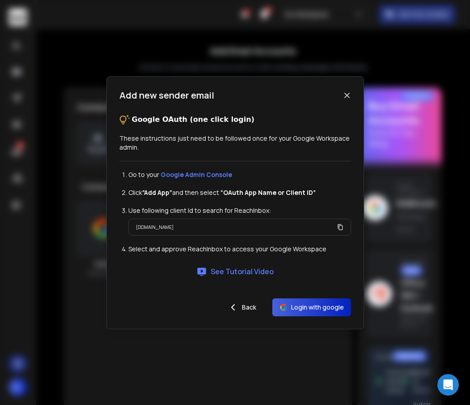
click at [317, 309] on button "Login with google" at bounding box center [312, 307] width 79 height 18
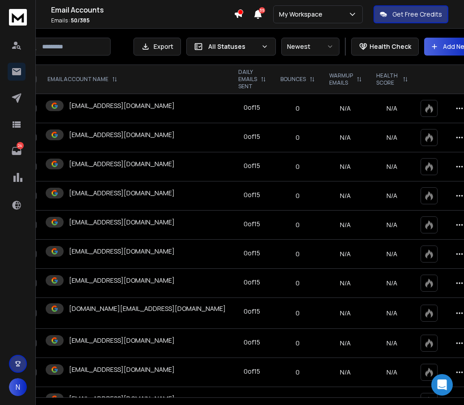
click at [440, 46] on button "Add New" at bounding box center [450, 47] width 52 height 18
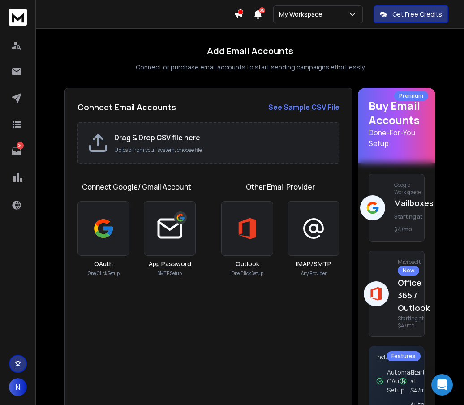
click at [93, 239] on icon at bounding box center [103, 228] width 22 height 27
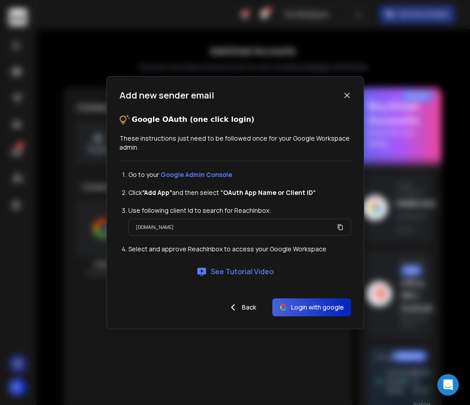
click at [315, 309] on button "Login with google" at bounding box center [312, 307] width 79 height 18
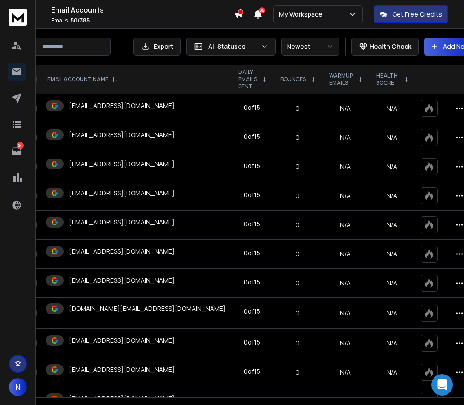
click at [441, 49] on button "Add New" at bounding box center [450, 47] width 52 height 18
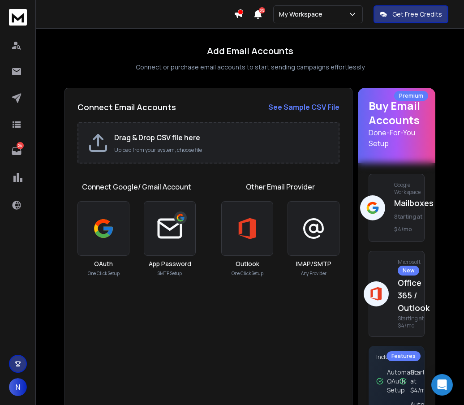
click at [114, 219] on icon at bounding box center [103, 228] width 22 height 27
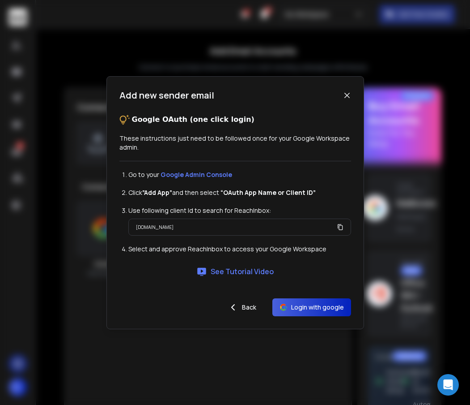
click at [325, 311] on button "Login with google" at bounding box center [312, 307] width 79 height 18
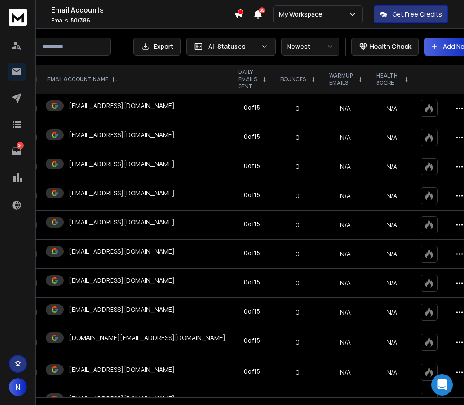
click at [436, 51] on button "Add New" at bounding box center [450, 47] width 52 height 18
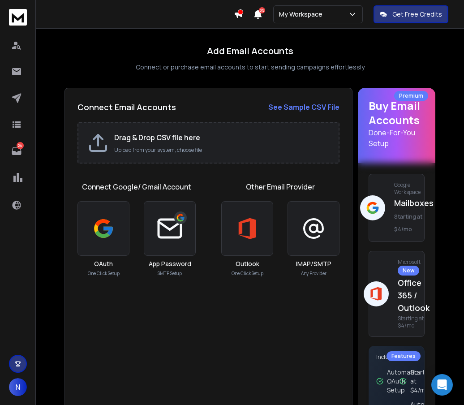
click at [92, 247] on div at bounding box center [103, 228] width 52 height 55
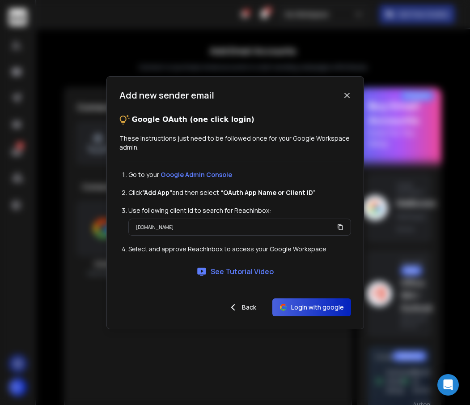
click at [303, 311] on button "Login with google" at bounding box center [312, 307] width 79 height 18
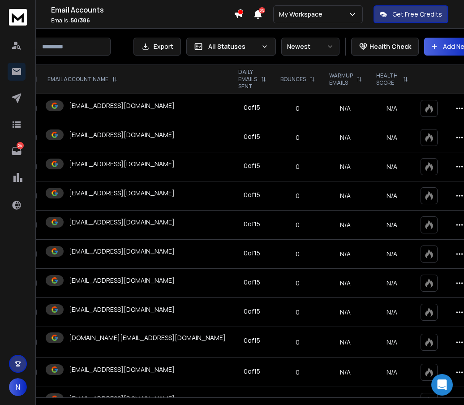
click at [444, 51] on button "Add New" at bounding box center [450, 47] width 52 height 18
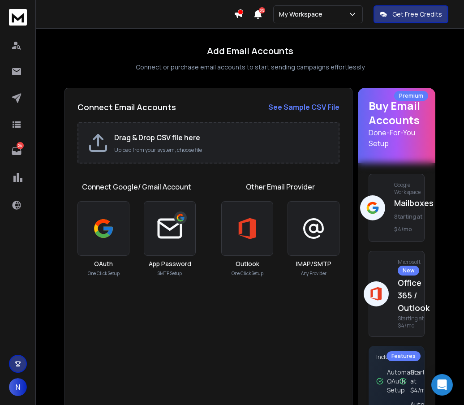
click at [98, 241] on icon at bounding box center [103, 228] width 22 height 27
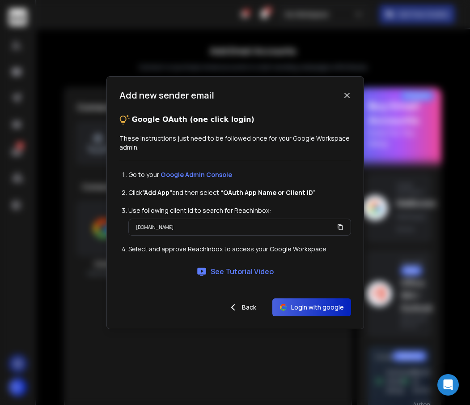
click at [335, 306] on button "Login with google" at bounding box center [312, 307] width 79 height 18
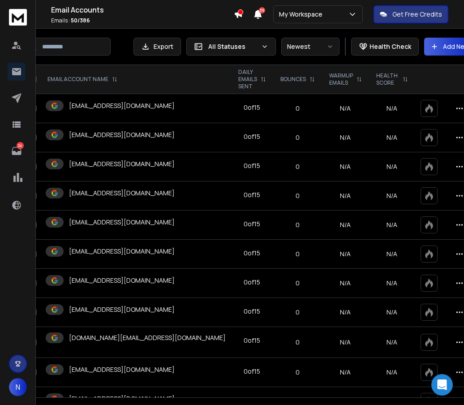
click at [437, 45] on button "Add New" at bounding box center [450, 47] width 52 height 18
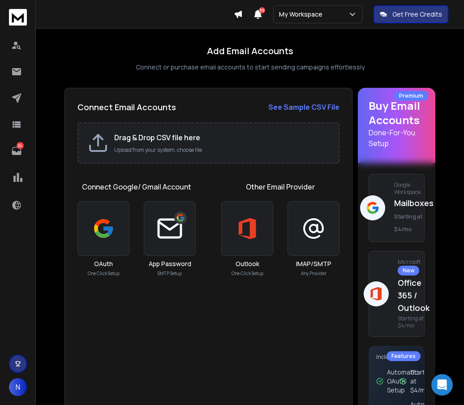
click at [104, 233] on icon at bounding box center [103, 228] width 22 height 27
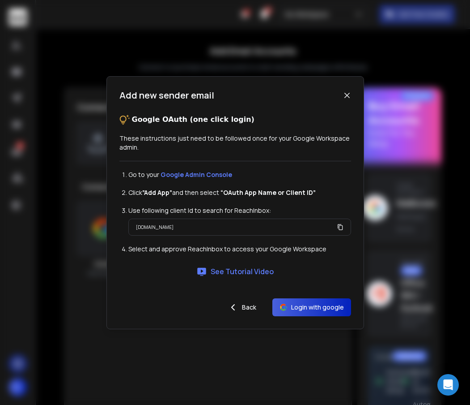
click at [301, 308] on button "Login with google" at bounding box center [312, 307] width 79 height 18
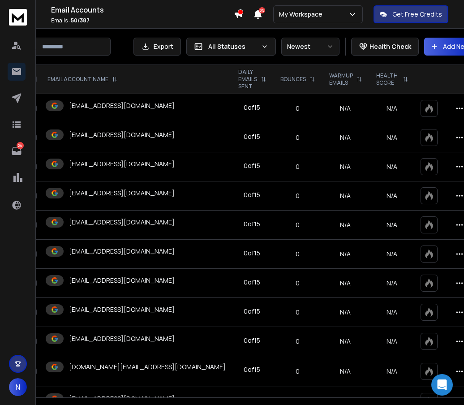
click at [187, 15] on div "Email Accounts Emails : 50 / 387" at bounding box center [142, 14] width 183 height 20
click at [452, 42] on button "Add New" at bounding box center [450, 47] width 52 height 18
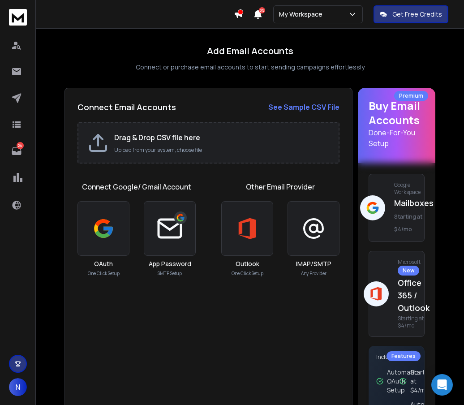
click at [91, 237] on div at bounding box center [103, 228] width 52 height 55
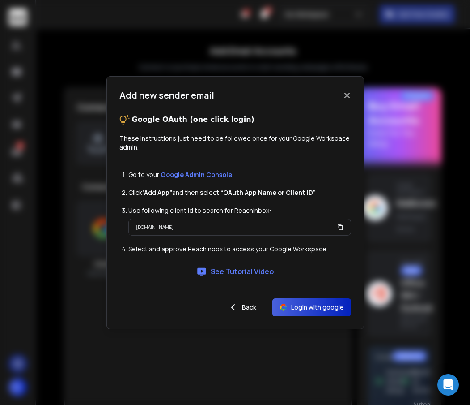
click at [311, 302] on button "Login with google" at bounding box center [312, 307] width 79 height 18
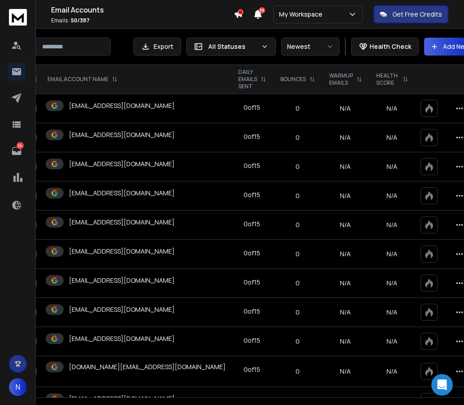
click at [431, 46] on button "Add New" at bounding box center [450, 47] width 52 height 18
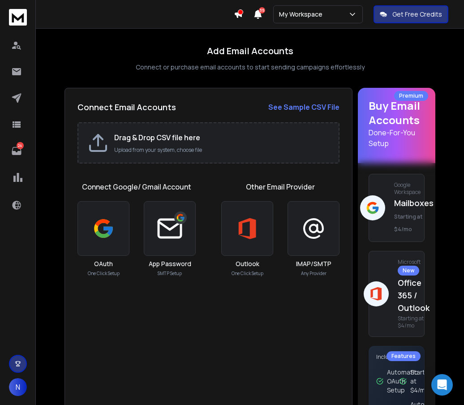
click at [95, 225] on icon at bounding box center [103, 228] width 19 height 19
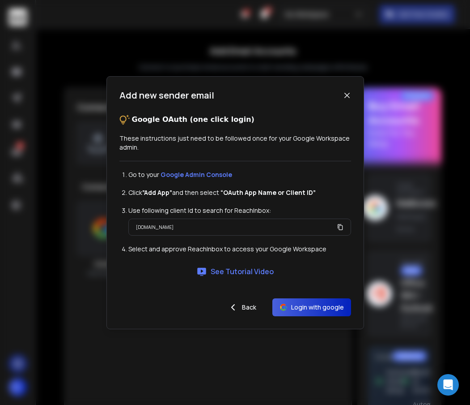
click at [309, 308] on button "Login with google" at bounding box center [312, 307] width 79 height 18
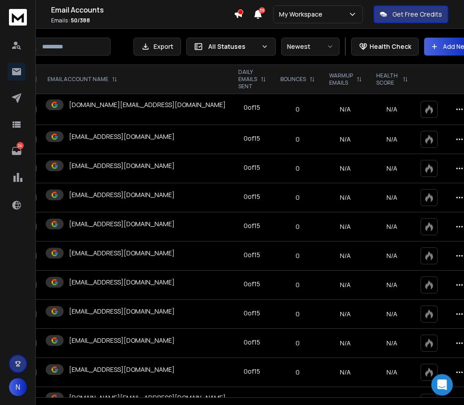
click at [437, 49] on button "Add New" at bounding box center [450, 47] width 52 height 18
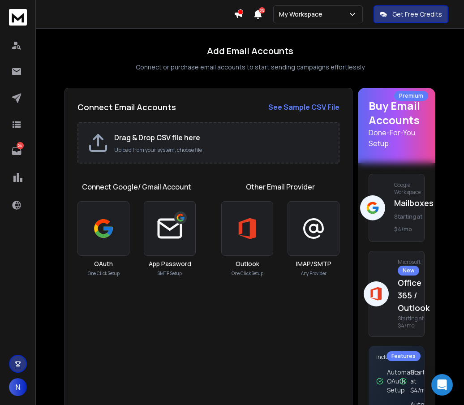
click at [108, 243] on div at bounding box center [103, 228] width 52 height 55
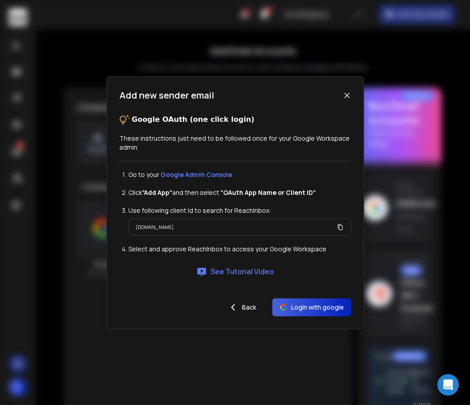
click at [313, 312] on button "Login with google" at bounding box center [312, 307] width 79 height 18
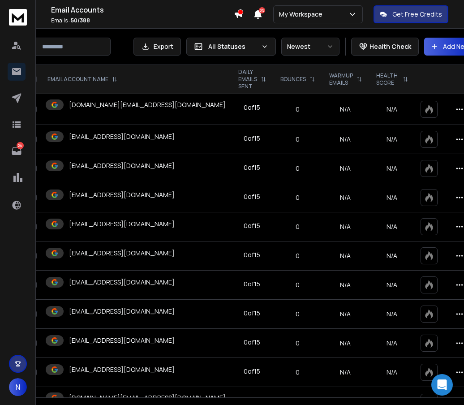
click at [437, 47] on button "Add New" at bounding box center [450, 47] width 52 height 18
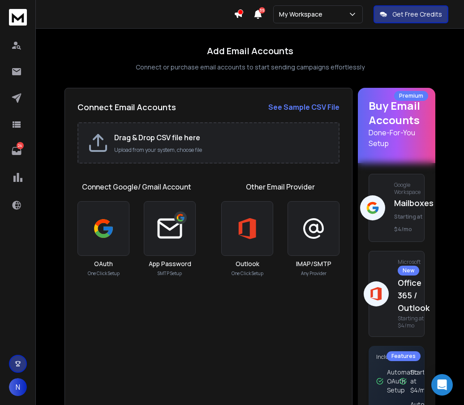
click at [89, 220] on div at bounding box center [103, 228] width 52 height 55
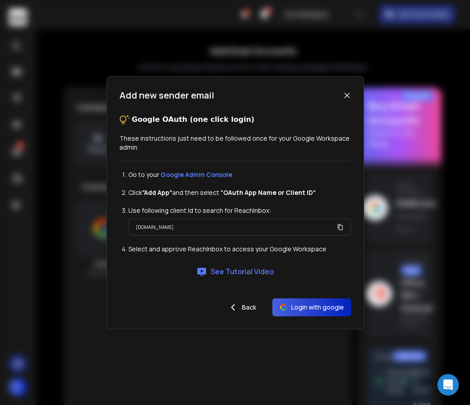
click at [304, 304] on button "Login with google" at bounding box center [312, 307] width 79 height 18
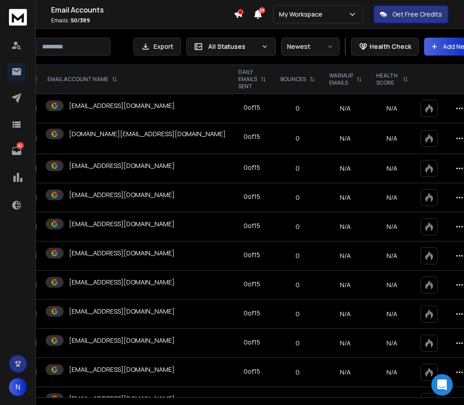
click at [442, 46] on button "Add New" at bounding box center [450, 47] width 52 height 18
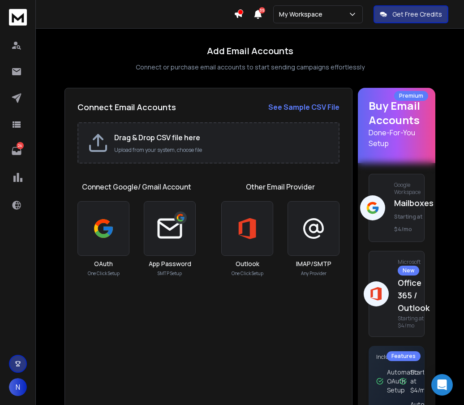
click at [113, 226] on icon at bounding box center [103, 228] width 22 height 27
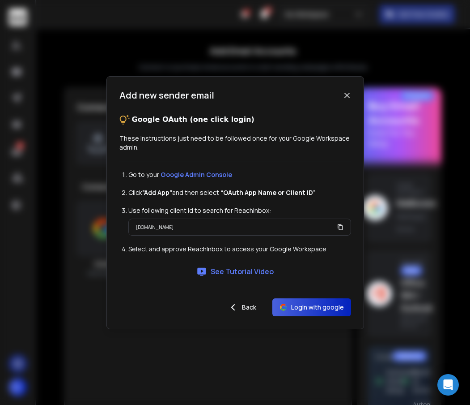
click at [300, 310] on button "Login with google" at bounding box center [312, 307] width 79 height 18
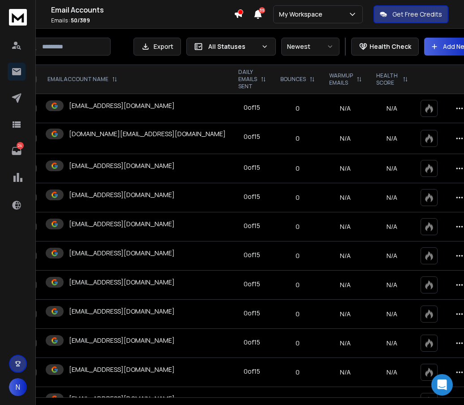
click at [437, 49] on button "Add New" at bounding box center [450, 47] width 52 height 18
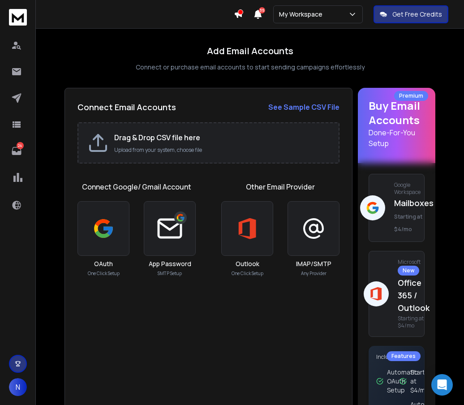
click at [90, 231] on div at bounding box center [103, 228] width 52 height 55
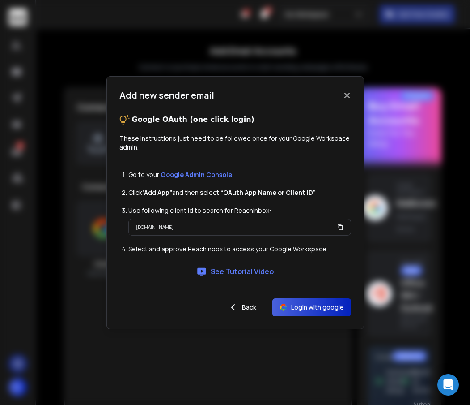
click at [295, 296] on div "Google OAuth (one click login) These instructions just need to be followed once…" at bounding box center [236, 215] width 232 height 202
click at [304, 305] on button "Login with google" at bounding box center [312, 307] width 79 height 18
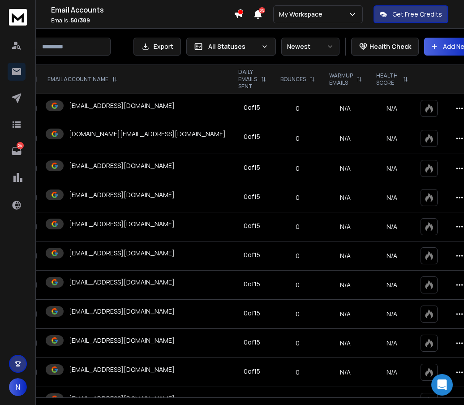
click at [435, 47] on button "Add New" at bounding box center [450, 47] width 52 height 18
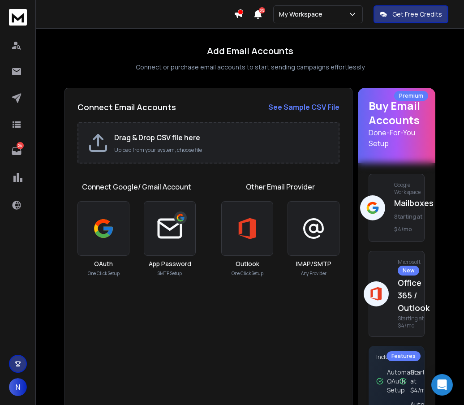
click at [113, 227] on icon at bounding box center [103, 228] width 22 height 27
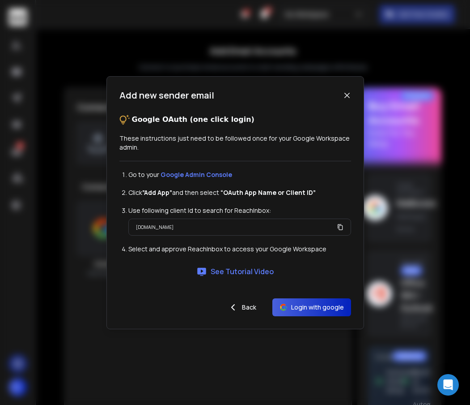
click at [312, 301] on button "Login with google" at bounding box center [312, 307] width 79 height 18
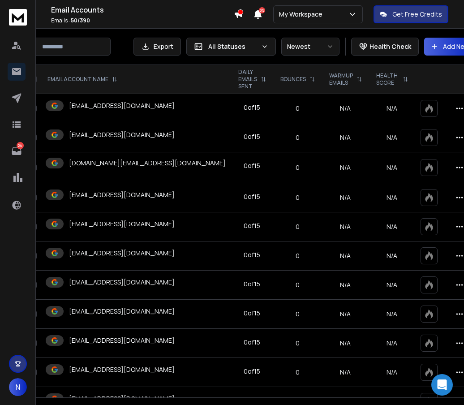
click at [441, 43] on button "Add New" at bounding box center [450, 47] width 52 height 18
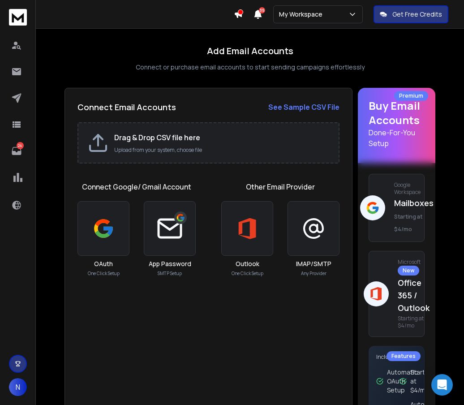
click at [107, 228] on icon at bounding box center [107, 230] width 9 height 9
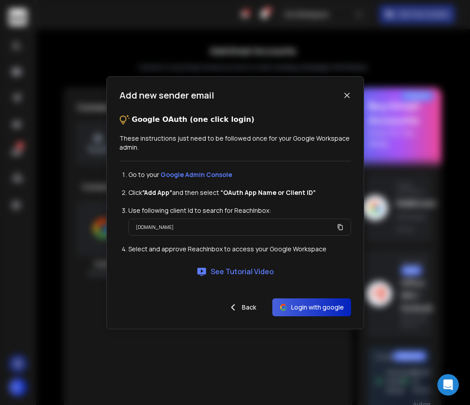
click at [317, 308] on button "Login with google" at bounding box center [312, 307] width 79 height 18
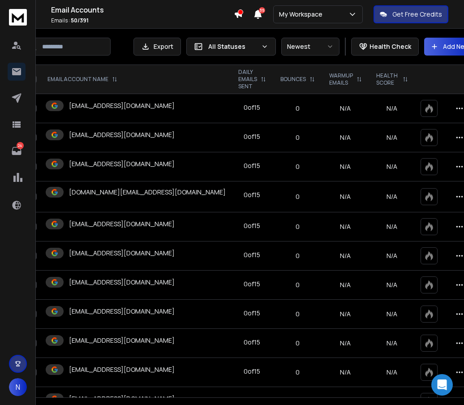
click at [440, 46] on button "Add New" at bounding box center [450, 47] width 52 height 18
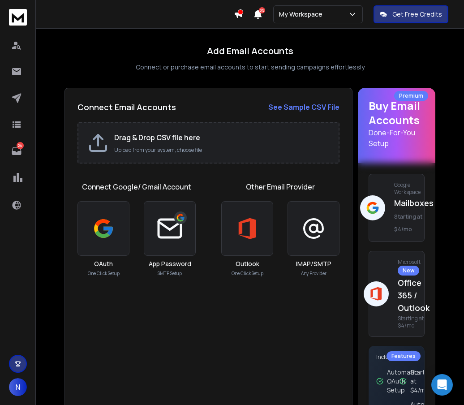
click at [107, 231] on icon at bounding box center [103, 228] width 22 height 27
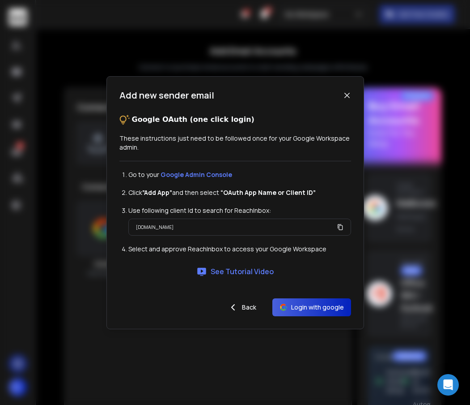
click at [317, 304] on button "Login with google" at bounding box center [312, 307] width 79 height 18
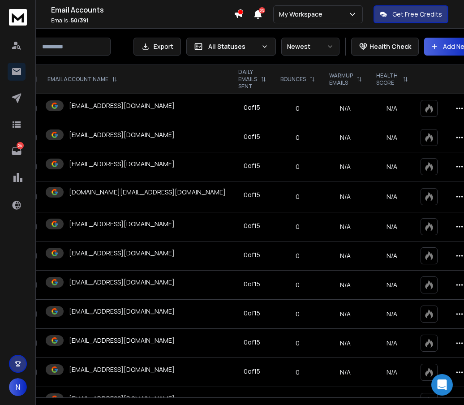
click at [442, 51] on button "Add New" at bounding box center [450, 47] width 52 height 18
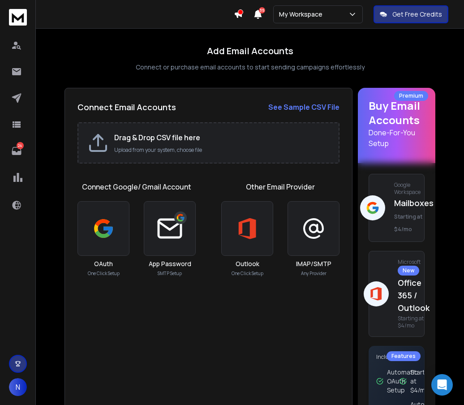
click at [113, 226] on icon at bounding box center [103, 228] width 22 height 27
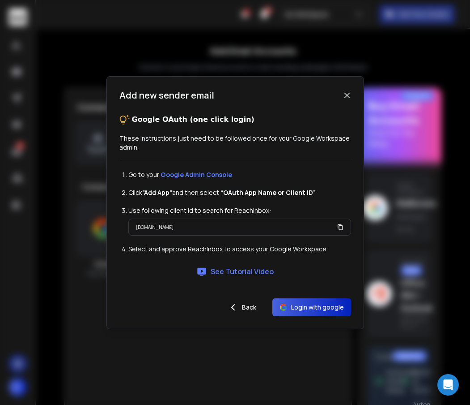
click at [283, 299] on button "Login with google" at bounding box center [312, 307] width 79 height 18
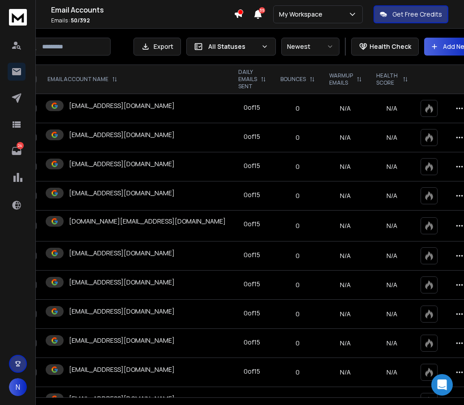
click at [446, 47] on button "Add New" at bounding box center [450, 47] width 52 height 18
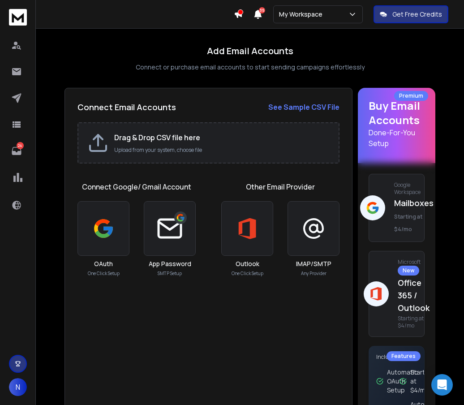
click at [107, 246] on div at bounding box center [103, 228] width 52 height 55
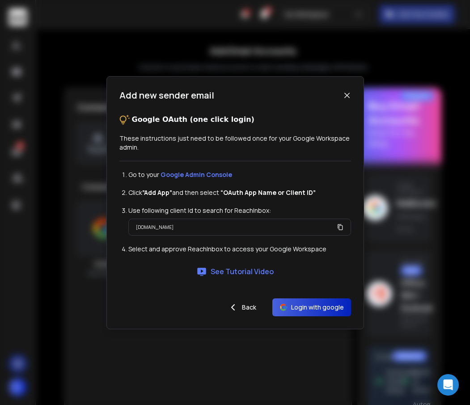
click at [305, 309] on button "Login with google" at bounding box center [312, 307] width 79 height 18
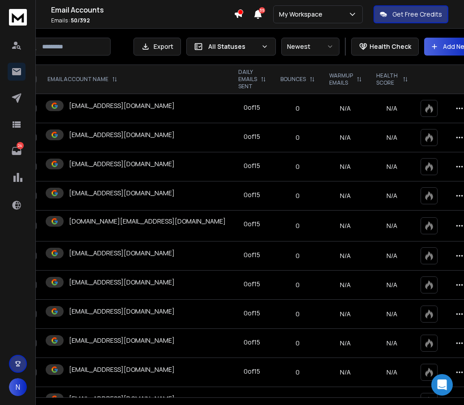
click at [452, 51] on button "Add New" at bounding box center [450, 47] width 52 height 18
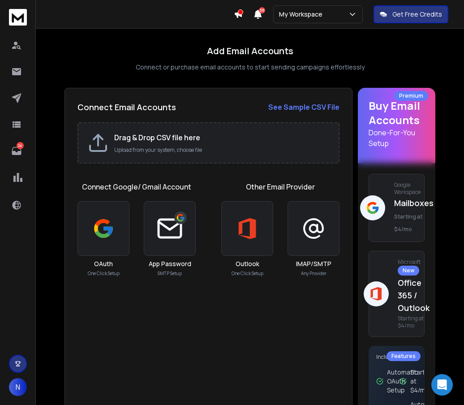
click at [99, 234] on icon at bounding box center [102, 234] width 15 height 8
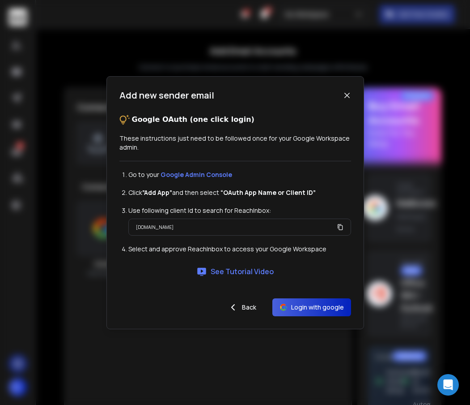
click at [312, 297] on div "Google OAuth (one click login) These instructions just need to be followed once…" at bounding box center [236, 215] width 232 height 202
click at [312, 306] on button "Login with google" at bounding box center [312, 307] width 79 height 18
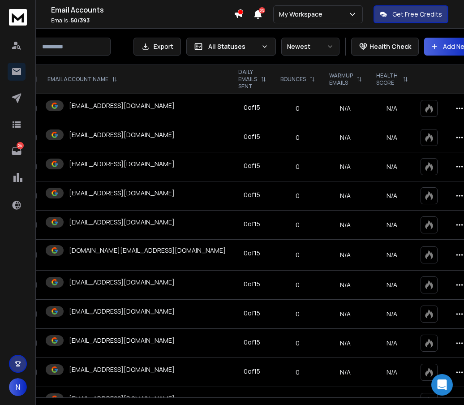
click at [438, 41] on button "Add New" at bounding box center [450, 47] width 52 height 18
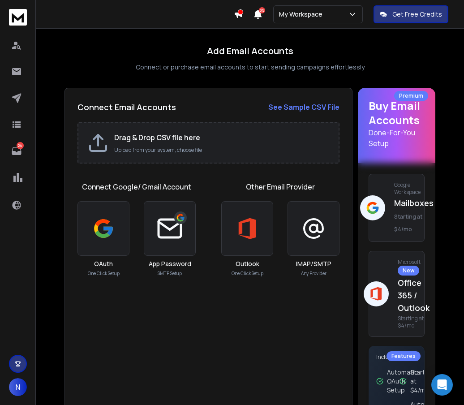
click at [87, 239] on div at bounding box center [103, 228] width 52 height 55
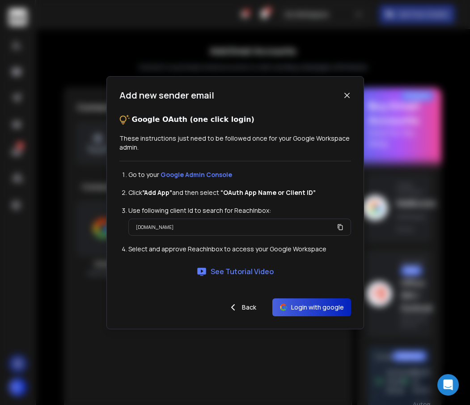
click at [309, 309] on button "Login with google" at bounding box center [312, 307] width 79 height 18
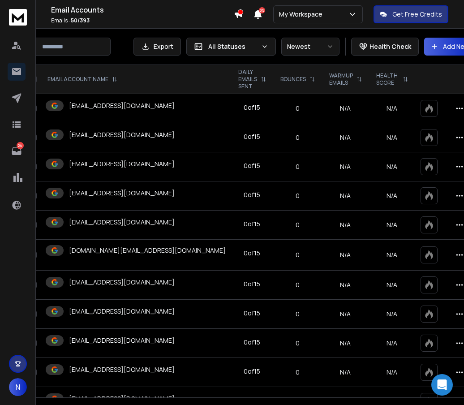
click at [437, 50] on button "Add New" at bounding box center [450, 47] width 52 height 18
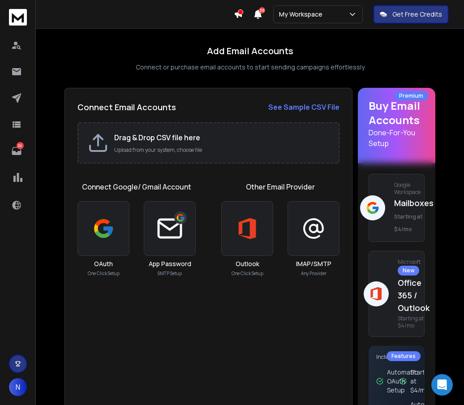
click at [91, 228] on div at bounding box center [103, 228] width 52 height 55
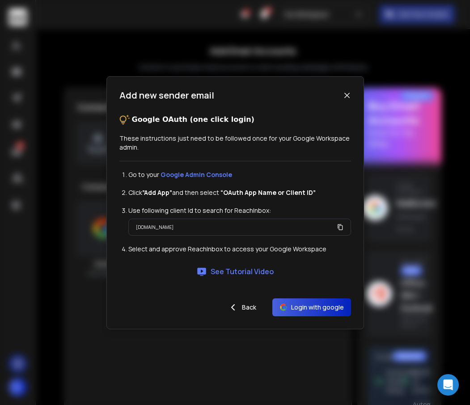
click at [297, 299] on button "Login with google" at bounding box center [312, 307] width 79 height 18
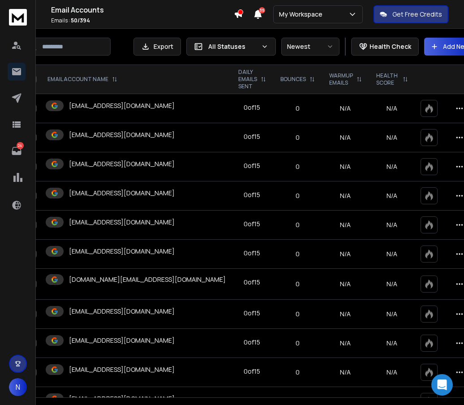
click at [450, 42] on button "Add New" at bounding box center [450, 47] width 52 height 18
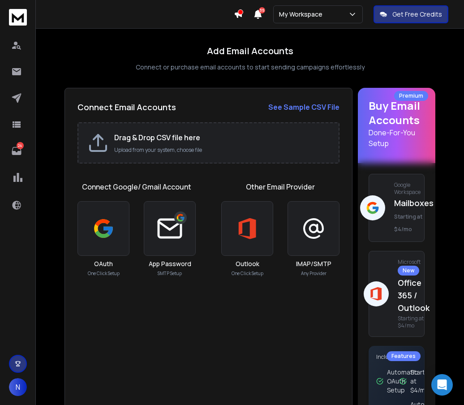
click at [115, 236] on div at bounding box center [103, 228] width 52 height 55
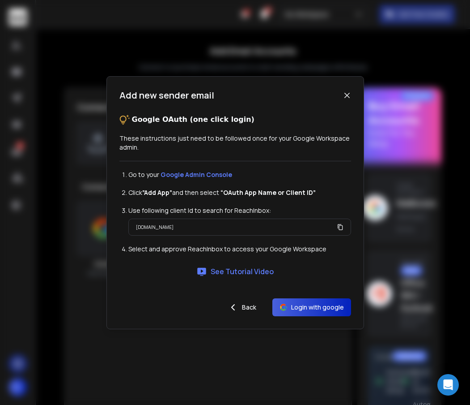
click at [308, 312] on button "Login with google" at bounding box center [312, 307] width 79 height 18
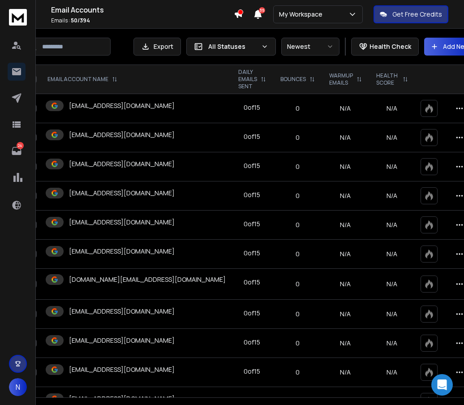
click at [443, 47] on button "Add New" at bounding box center [450, 47] width 52 height 18
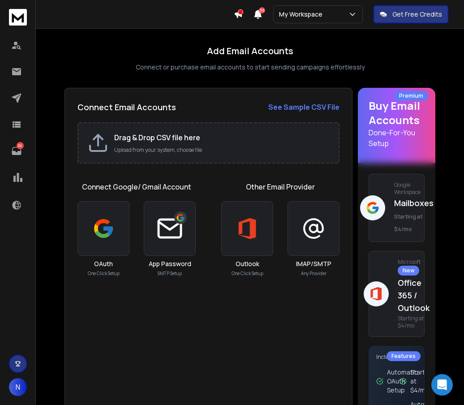
click at [102, 228] on icon at bounding box center [103, 228] width 22 height 27
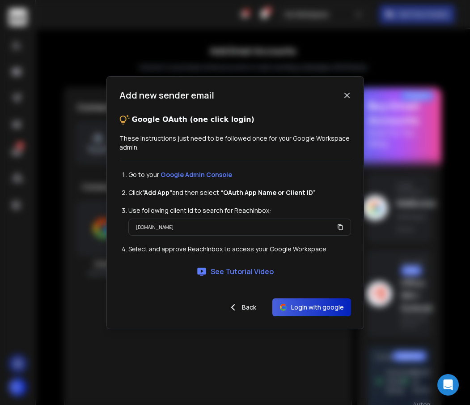
click at [309, 314] on button "Login with google" at bounding box center [312, 307] width 79 height 18
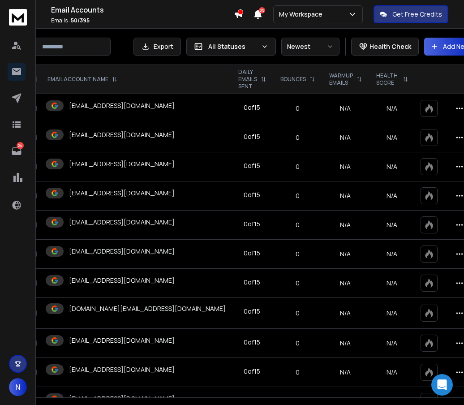
click at [433, 53] on button "Add New" at bounding box center [450, 47] width 52 height 18
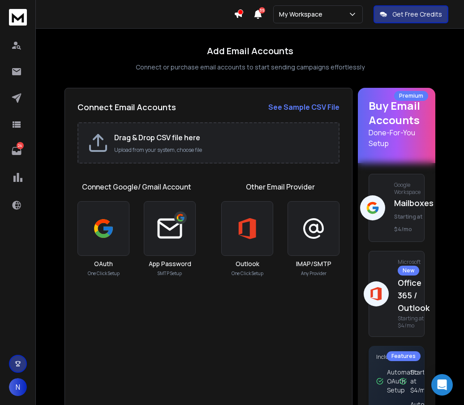
click at [98, 232] on icon at bounding box center [102, 234] width 15 height 8
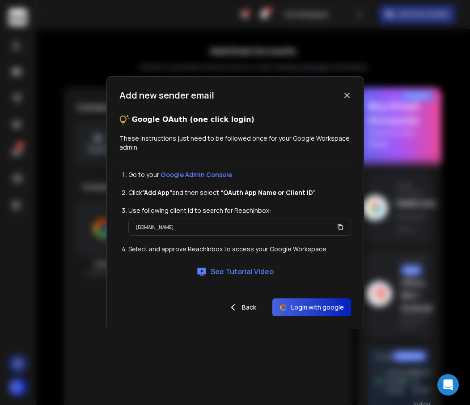
click at [305, 309] on button "Login with google" at bounding box center [312, 307] width 79 height 18
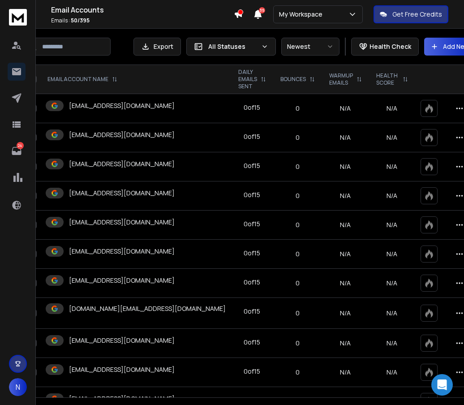
click at [436, 47] on button "Add New" at bounding box center [450, 47] width 52 height 18
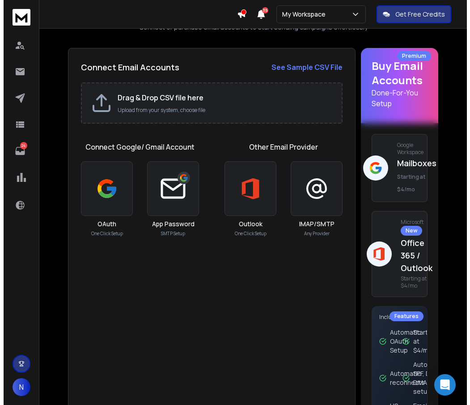
scroll to position [45, 0]
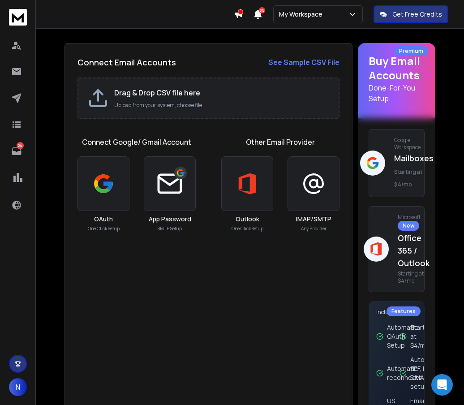
click at [109, 207] on div at bounding box center [103, 183] width 52 height 55
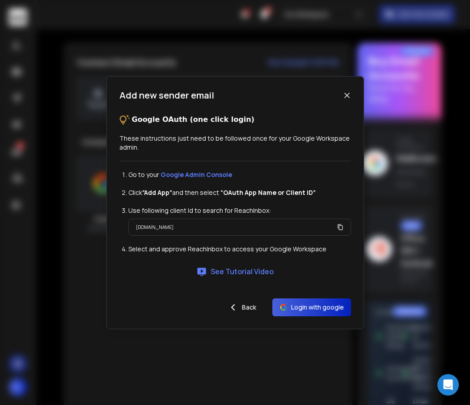
drag, startPoint x: 315, startPoint y: 303, endPoint x: 320, endPoint y: 303, distance: 5.4
click at [315, 303] on button "Login with google" at bounding box center [312, 307] width 79 height 18
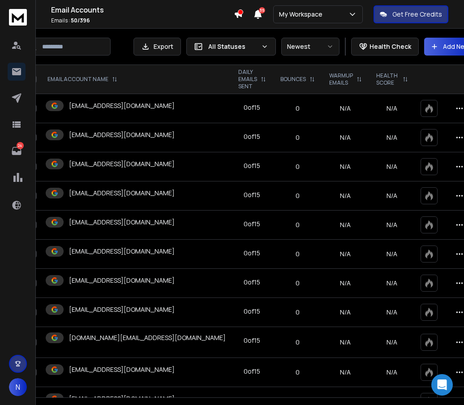
click at [449, 51] on button "Add New" at bounding box center [450, 47] width 52 height 18
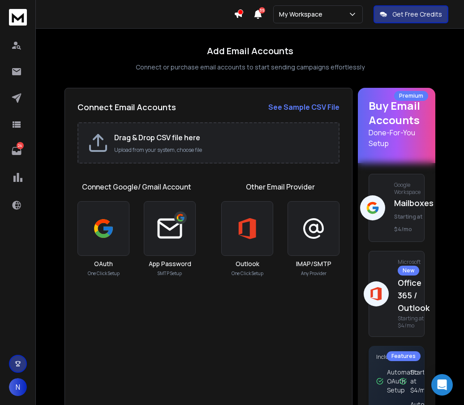
click at [106, 231] on icon at bounding box center [103, 228] width 22 height 27
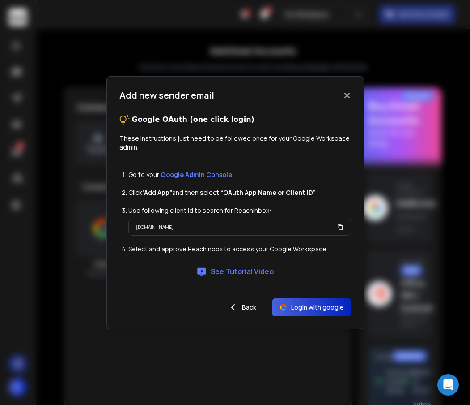
click at [321, 309] on button "Login with google" at bounding box center [312, 307] width 79 height 18
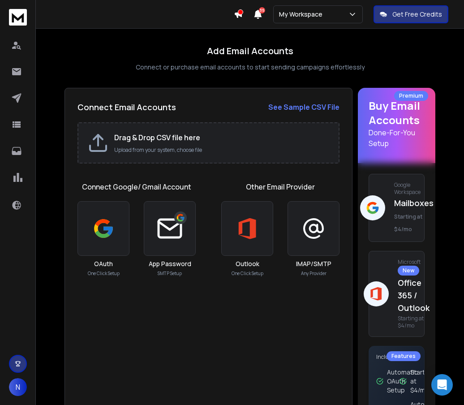
click at [416, 17] on p "Get Free Credits" at bounding box center [417, 14] width 50 height 9
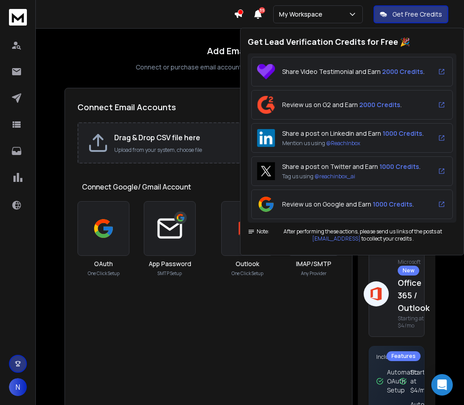
drag, startPoint x: 416, startPoint y: 17, endPoint x: 432, endPoint y: 57, distance: 43.6
click at [436, 54] on body "Your warmest leads are on your site – Turn visits into conversations Reach Out …" at bounding box center [232, 202] width 464 height 405
click at [144, 60] on div "Add Email Accounts Connect or purchase email accounts to start sending campaign…" at bounding box center [250, 58] width 428 height 27
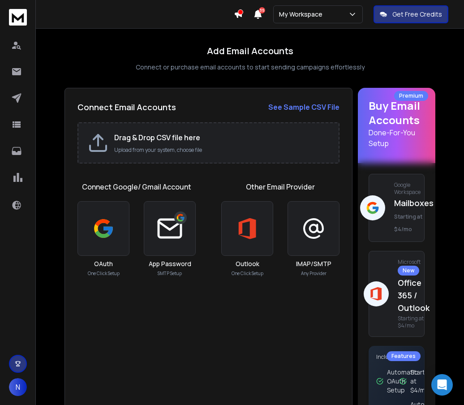
click at [107, 226] on icon at bounding box center [103, 228] width 22 height 27
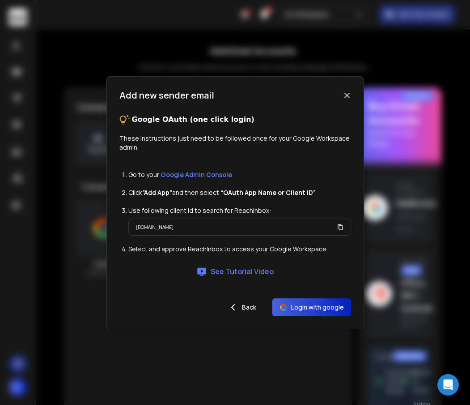
click at [299, 308] on button "Login with google" at bounding box center [312, 307] width 79 height 18
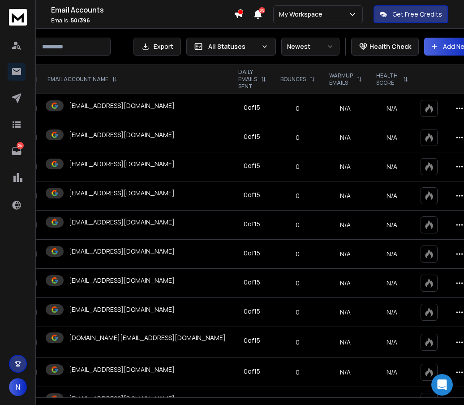
click at [434, 44] on button "Add New" at bounding box center [450, 47] width 52 height 18
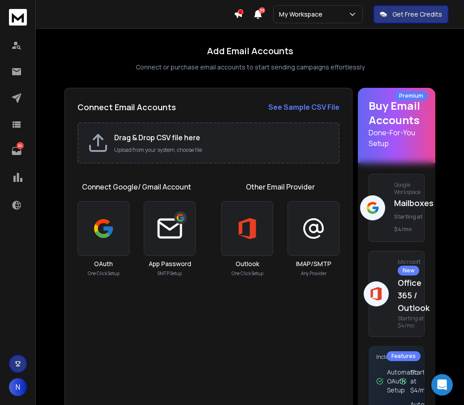
click at [102, 232] on icon at bounding box center [103, 228] width 22 height 27
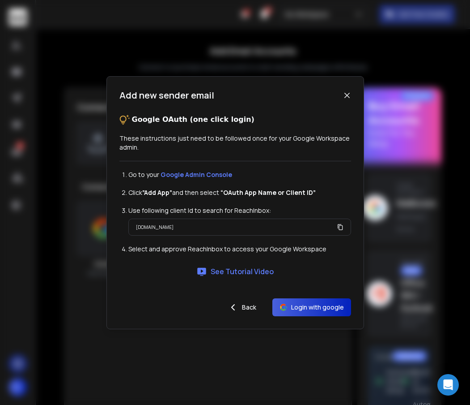
click at [292, 312] on button "Login with google" at bounding box center [312, 307] width 79 height 18
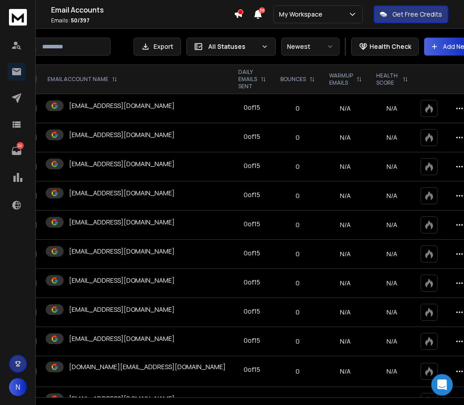
click at [436, 43] on button "Add New" at bounding box center [450, 47] width 52 height 18
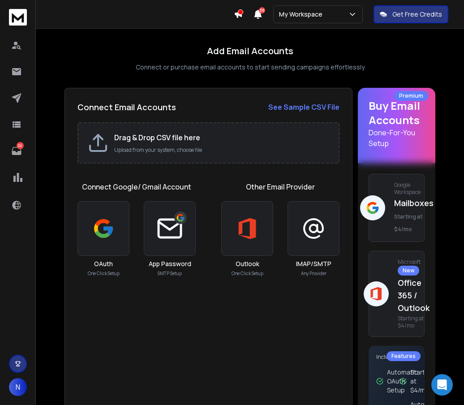
click at [111, 227] on icon at bounding box center [107, 230] width 9 height 9
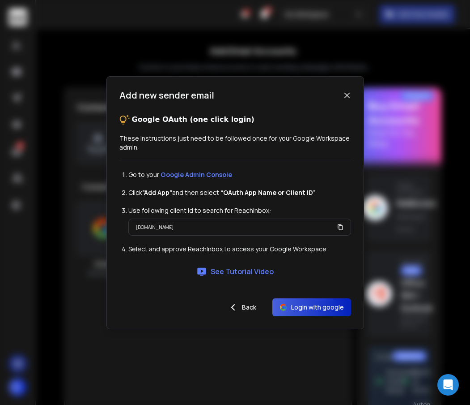
click at [299, 296] on div "Google OAuth (one click login) These instructions just need to be followed once…" at bounding box center [236, 215] width 232 height 202
click at [308, 301] on button "Login with google" at bounding box center [312, 307] width 79 height 18
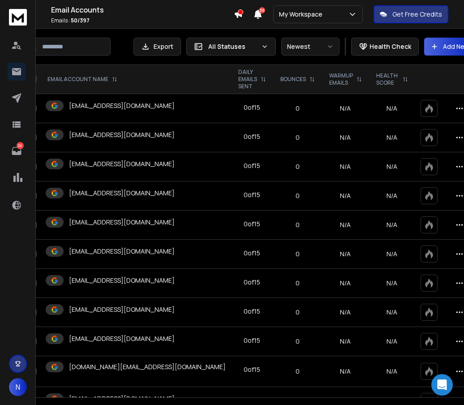
drag, startPoint x: 438, startPoint y: 47, endPoint x: 425, endPoint y: 56, distance: 16.1
click at [438, 47] on button "Add New" at bounding box center [450, 47] width 52 height 18
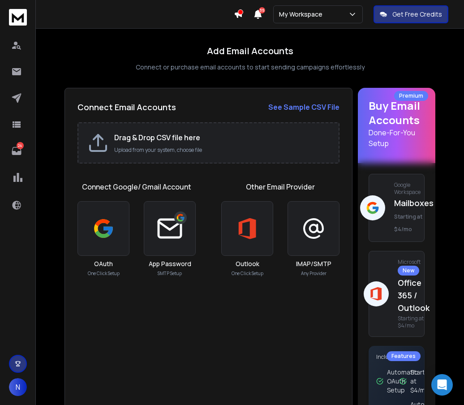
click at [110, 207] on div at bounding box center [103, 228] width 52 height 55
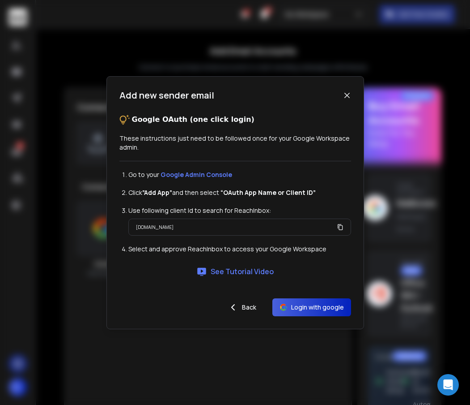
click at [293, 303] on button "Login with google" at bounding box center [312, 307] width 79 height 18
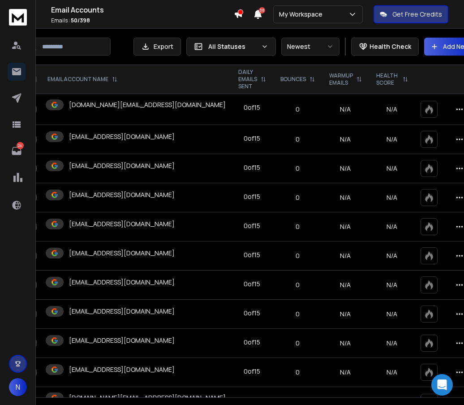
click at [443, 43] on button "Add New" at bounding box center [450, 47] width 52 height 18
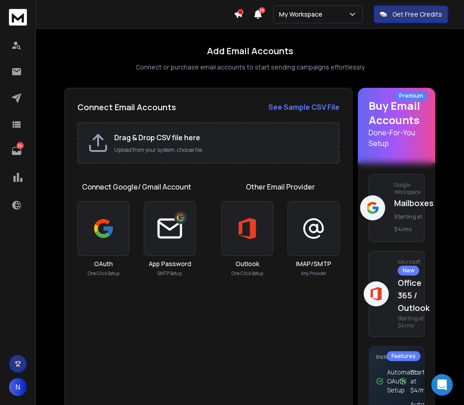
click at [122, 245] on div at bounding box center [103, 228] width 52 height 55
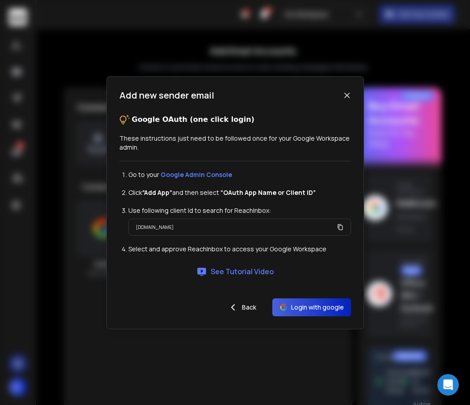
click at [313, 307] on button "Login with google" at bounding box center [312, 307] width 79 height 18
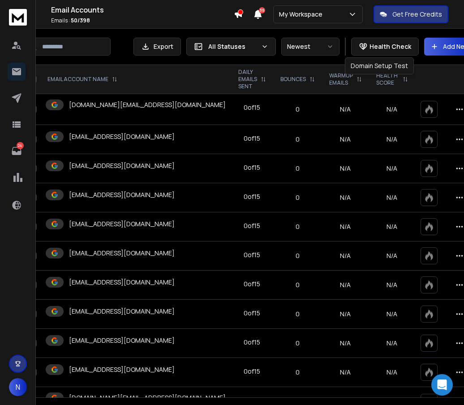
click at [451, 49] on button "Add New" at bounding box center [450, 47] width 52 height 18
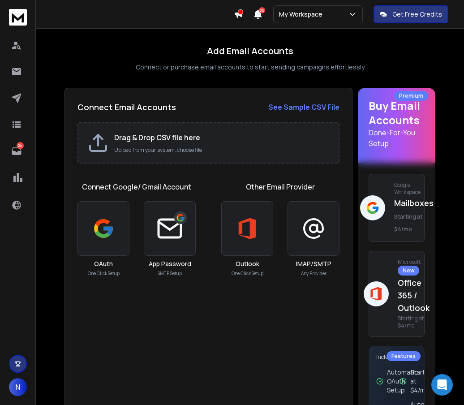
click at [108, 236] on icon at bounding box center [103, 228] width 22 height 27
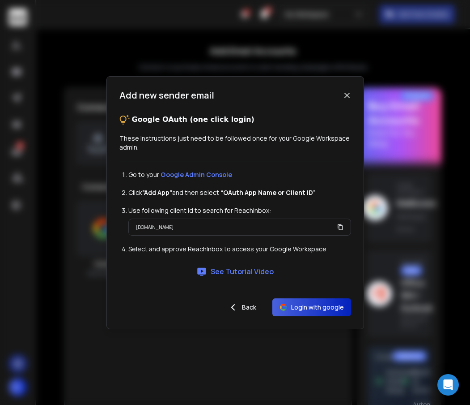
click at [332, 309] on button "Login with google" at bounding box center [312, 307] width 79 height 18
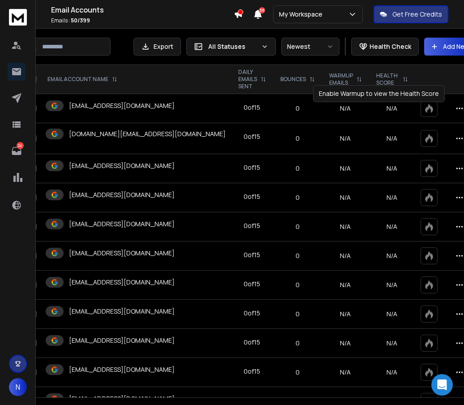
click at [436, 43] on button "Add New" at bounding box center [450, 47] width 52 height 18
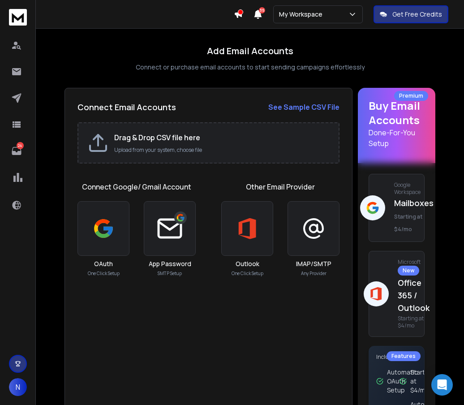
click at [87, 243] on div at bounding box center [103, 228] width 52 height 55
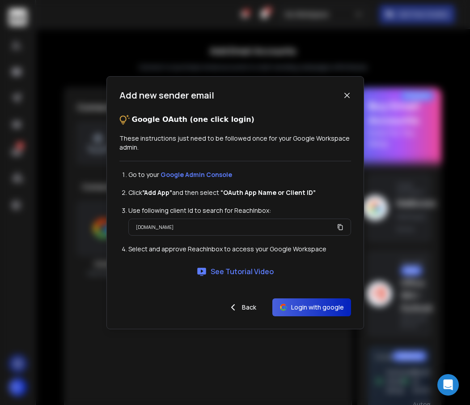
click at [323, 296] on div "Google OAuth (one click login) These instructions just need to be followed once…" at bounding box center [236, 215] width 232 height 202
click at [326, 308] on button "Login with google" at bounding box center [312, 307] width 79 height 18
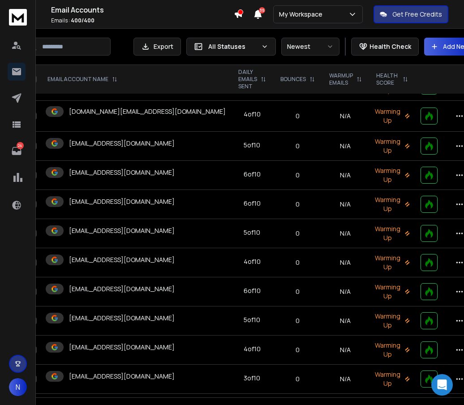
scroll to position [7754, 0]
